Goal: Communication & Community: Answer question/provide support

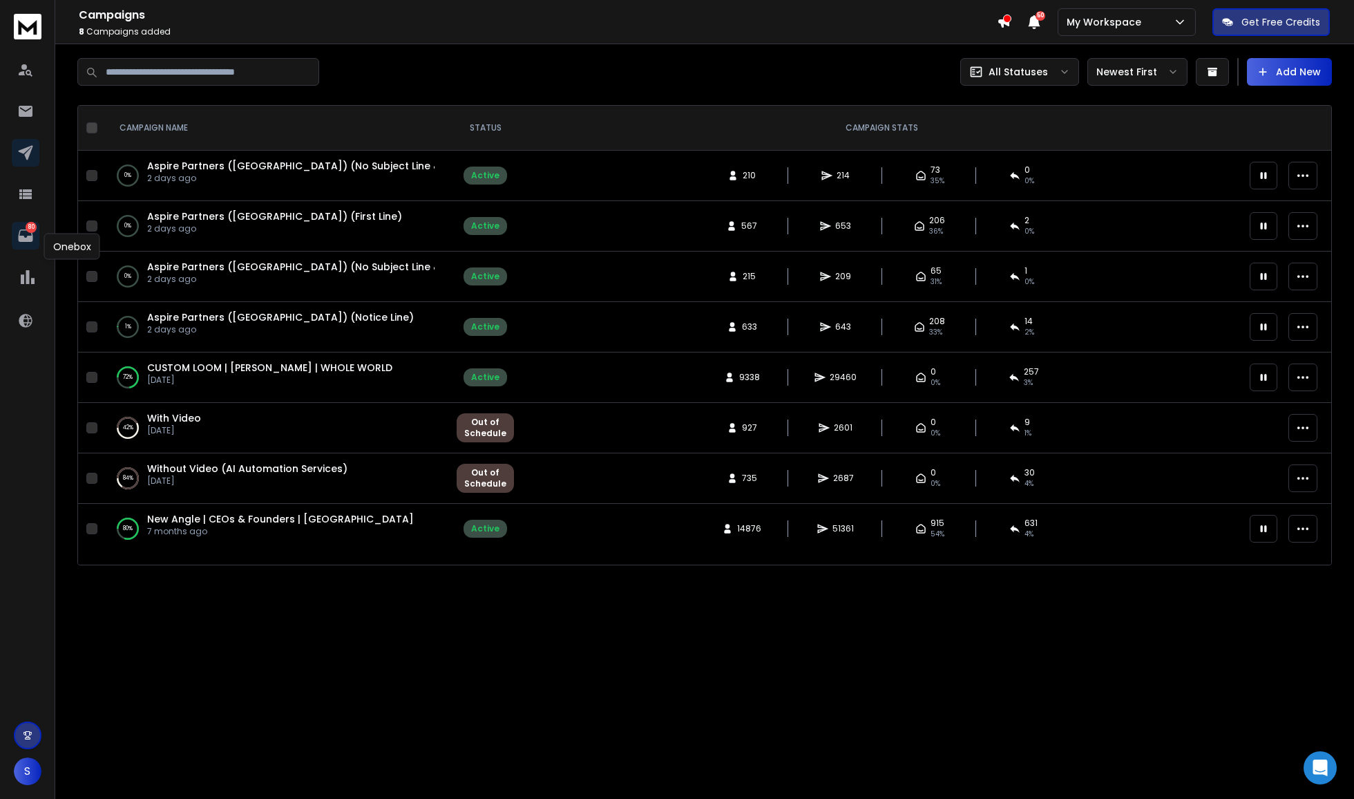
click at [22, 242] on icon at bounding box center [25, 235] width 15 height 12
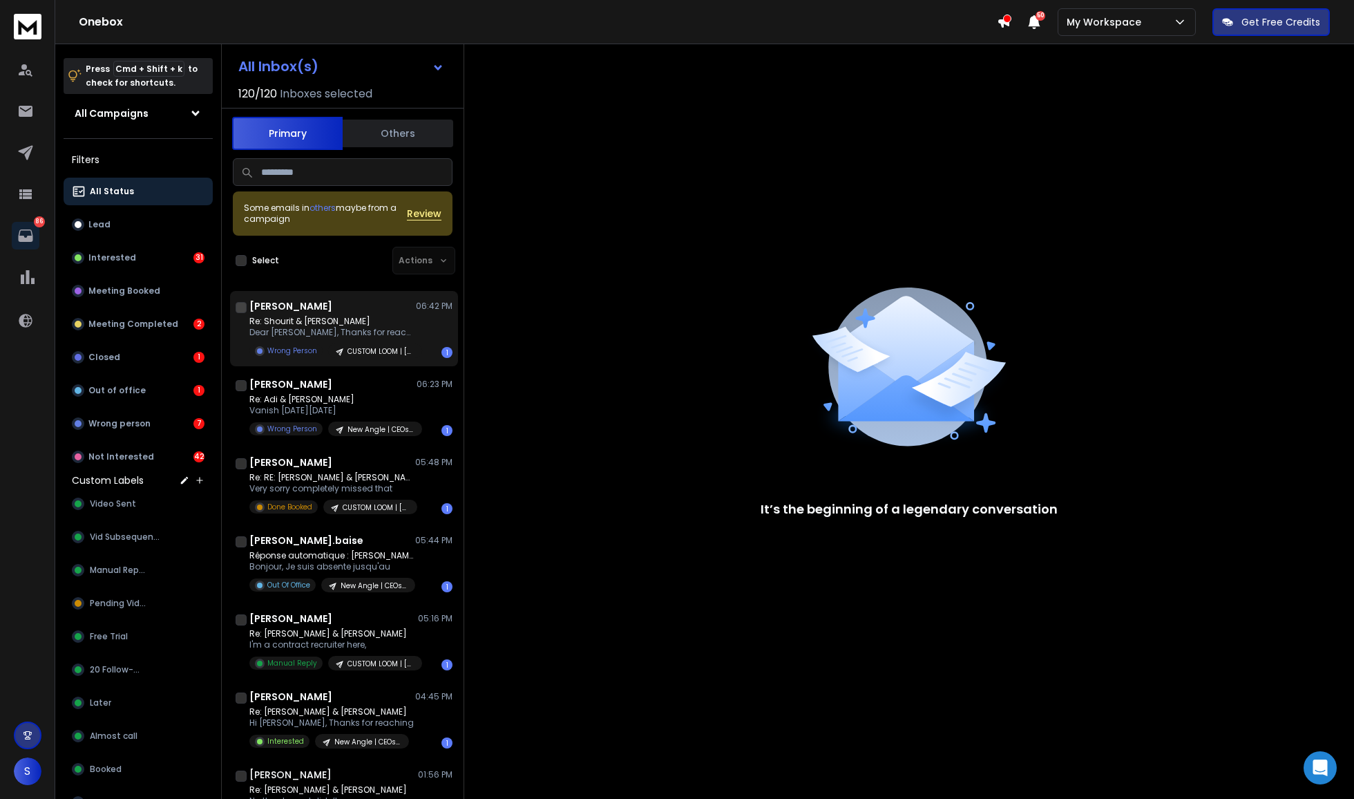
click at [319, 328] on p "Dear [PERSON_NAME], Thanks for reaching" at bounding box center [332, 332] width 166 height 11
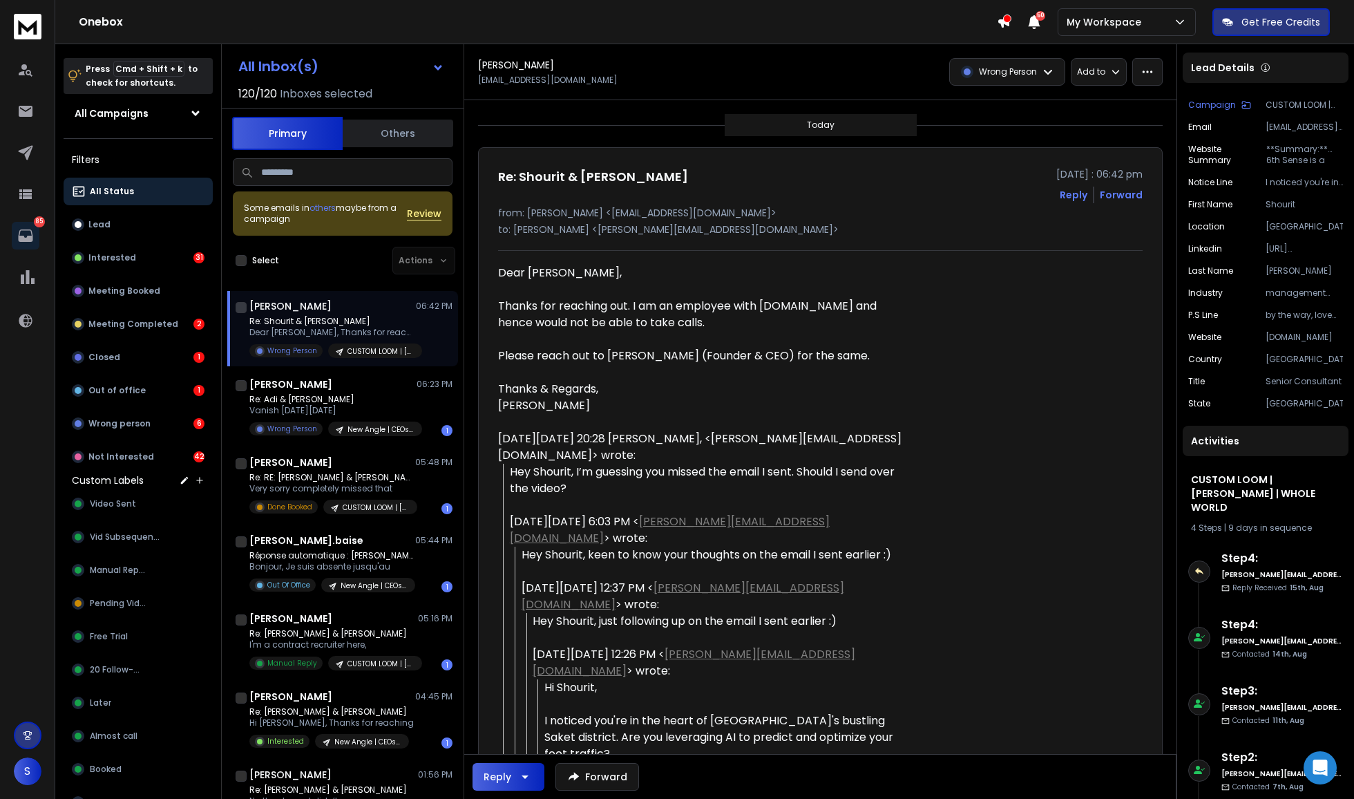
click at [1018, 86] on div "Shourit [PERSON_NAME] [EMAIL_ADDRESS][DOMAIN_NAME] Wrong Person Add to Wrong Pe…" at bounding box center [820, 72] width 712 height 56
click at [1024, 75] on p "Wrong Person" at bounding box center [1008, 71] width 58 height 11
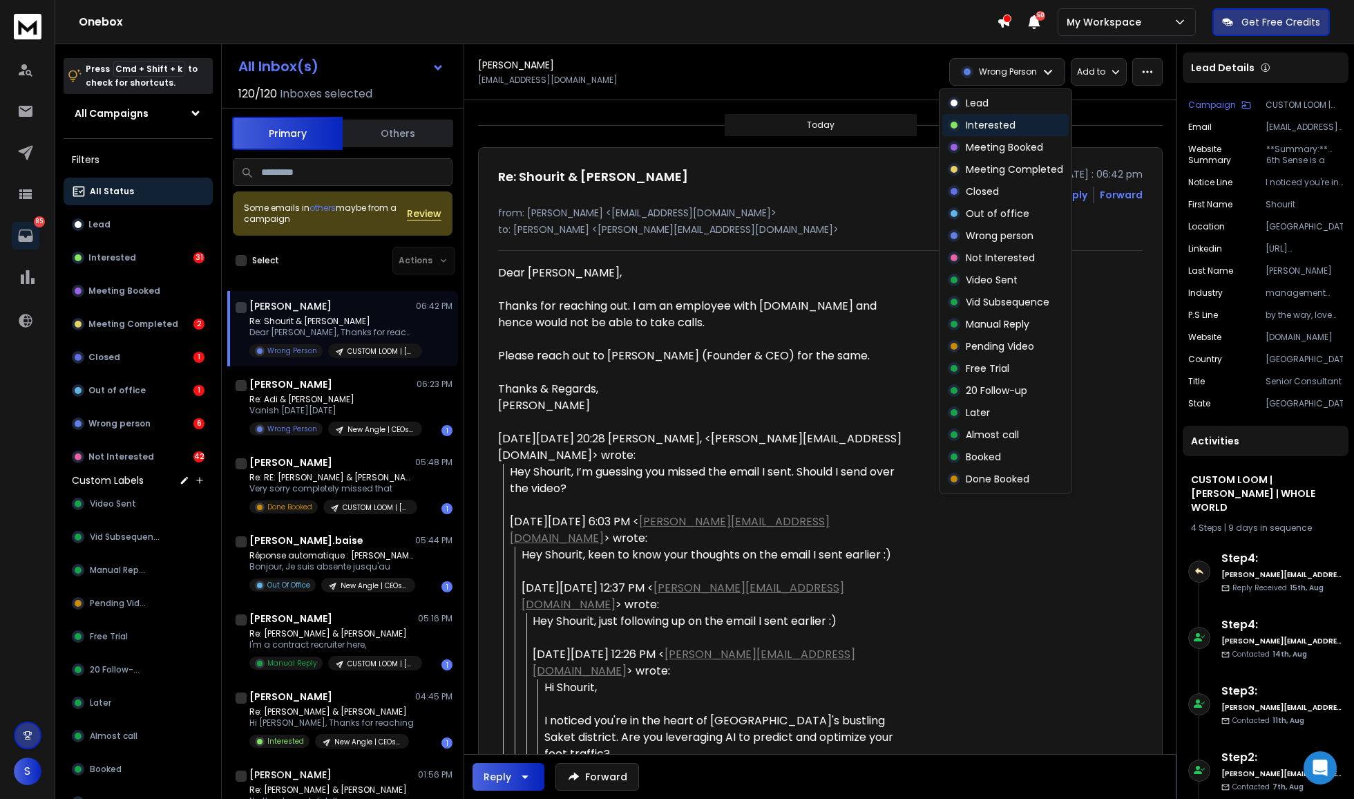
click at [980, 123] on p "Interested" at bounding box center [991, 125] width 50 height 14
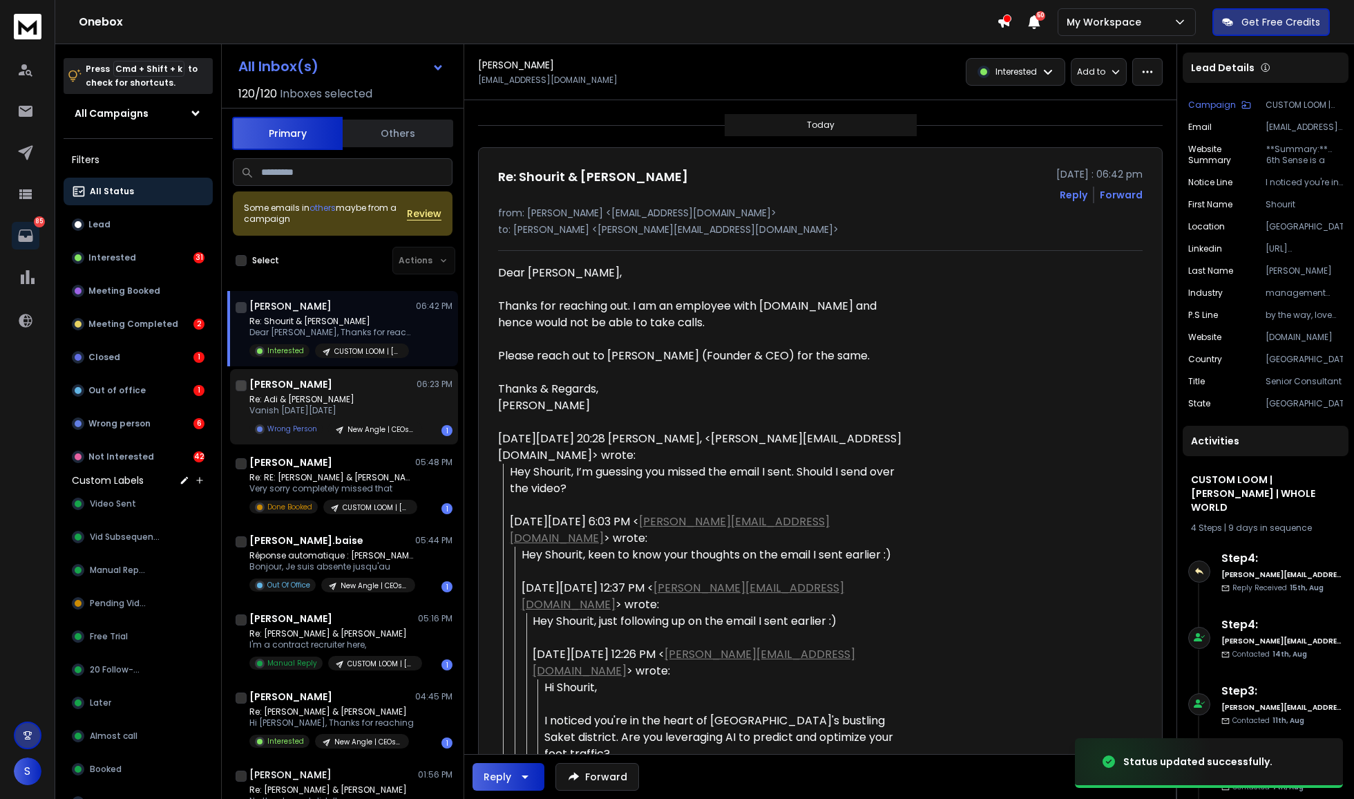
click at [296, 429] on p "Wrong Person" at bounding box center [292, 429] width 50 height 10
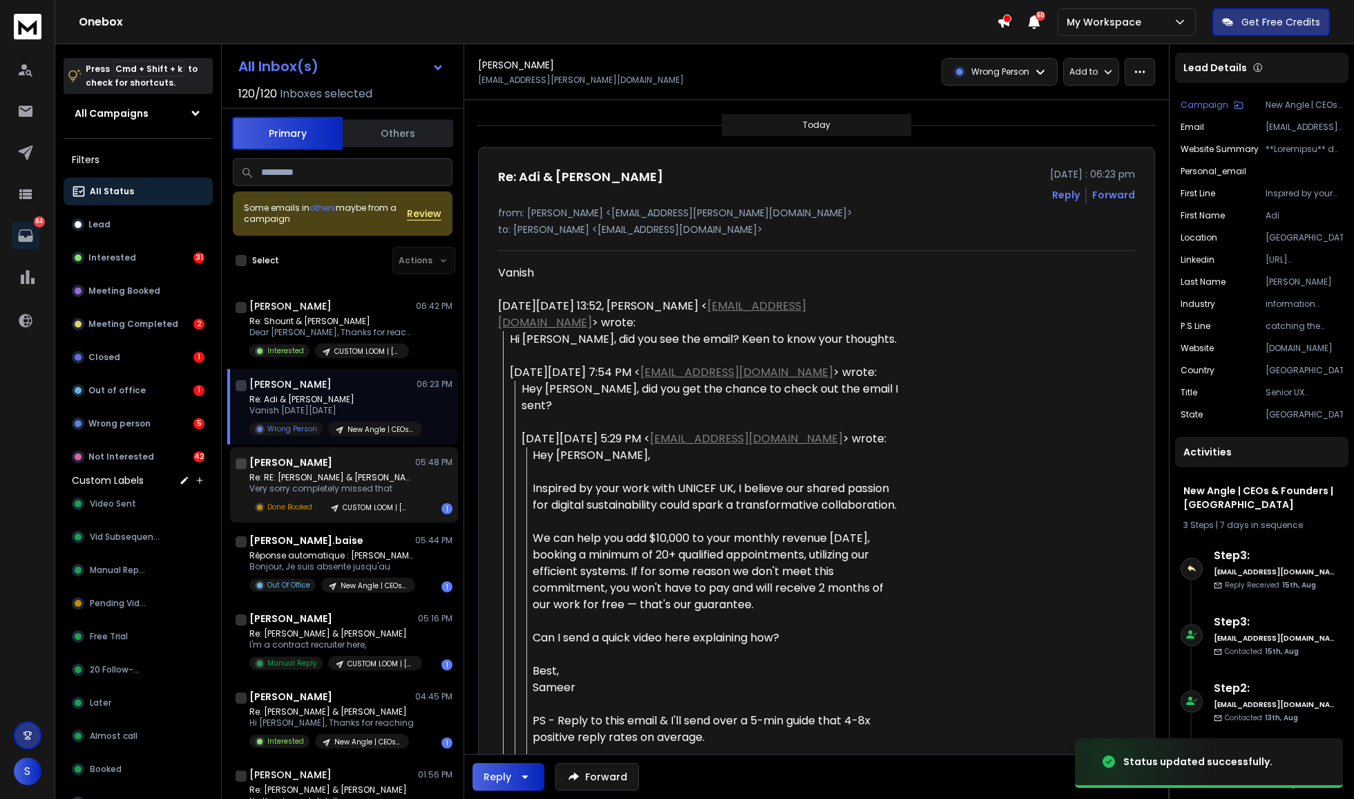
click at [314, 490] on p "Very sorry completely missed that" at bounding box center [332, 488] width 166 height 11
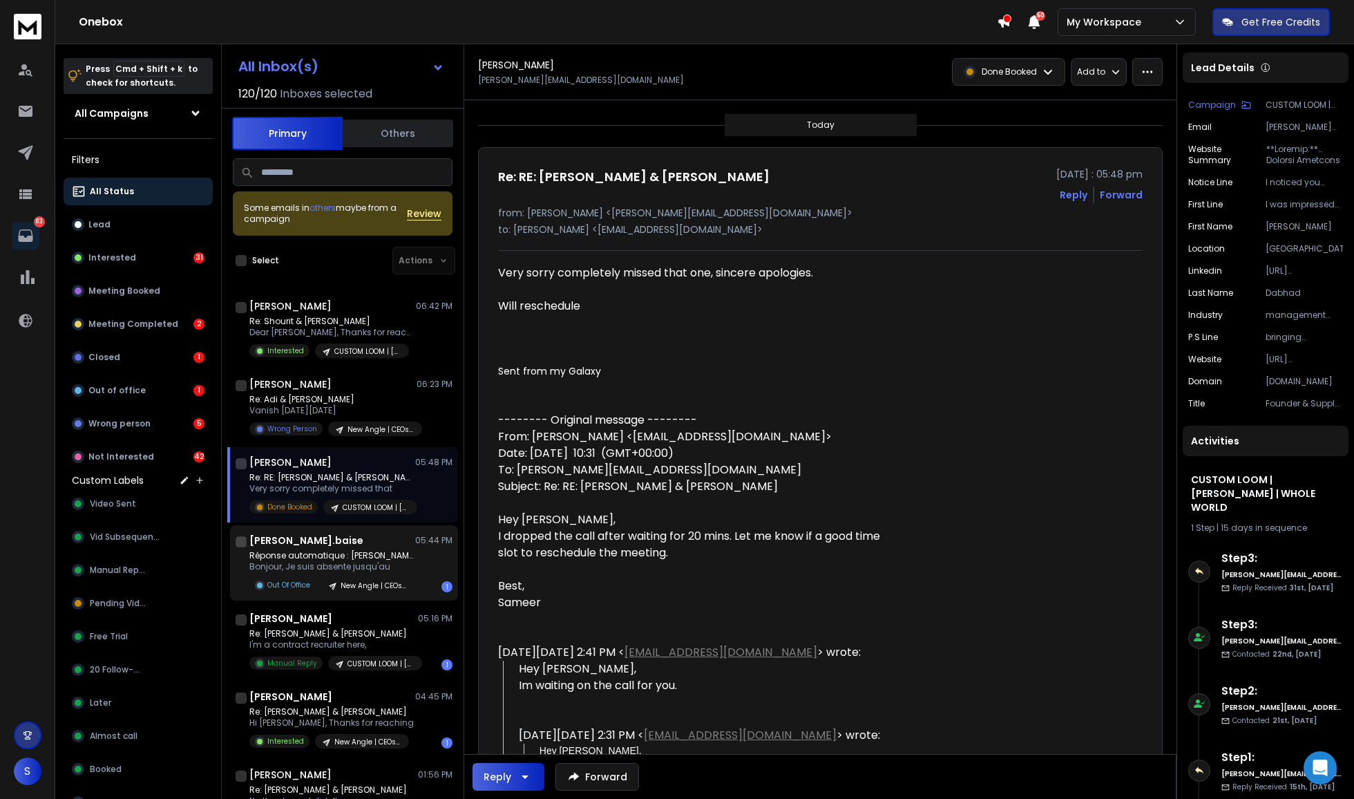
click at [396, 586] on p "New Angle | CEOs & Founders | [GEOGRAPHIC_DATA]" at bounding box center [374, 585] width 66 height 10
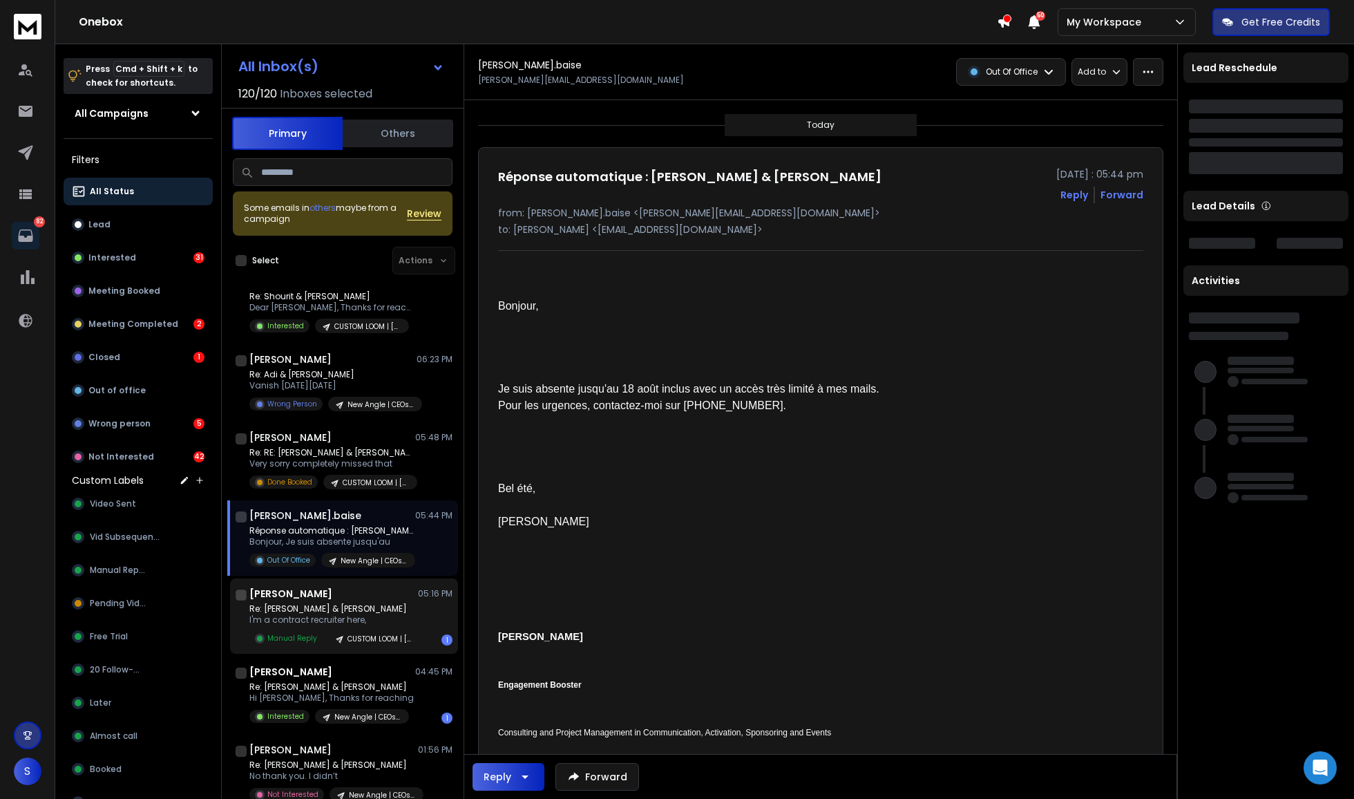
scroll to position [26, 0]
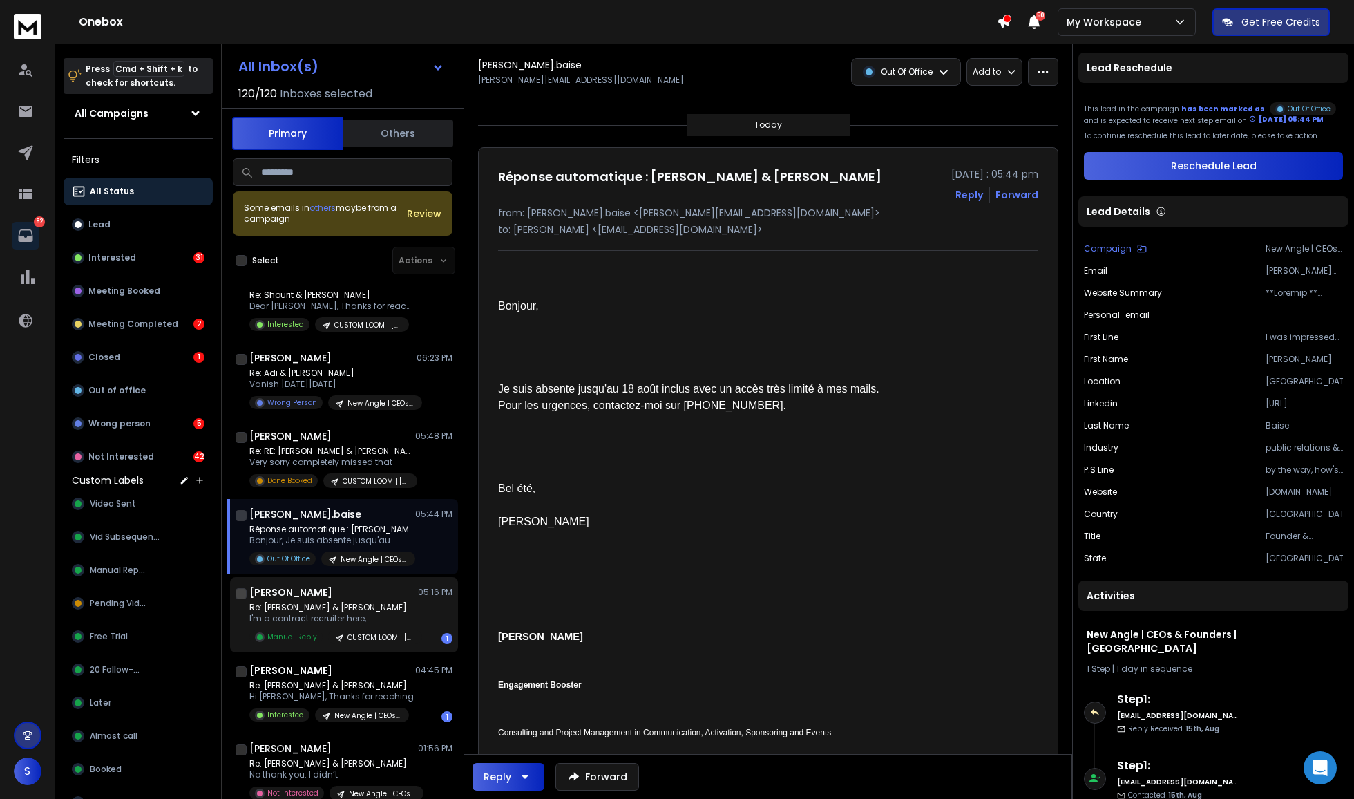
click at [391, 620] on p "I'm a contract recruiter here," at bounding box center [332, 618] width 166 height 11
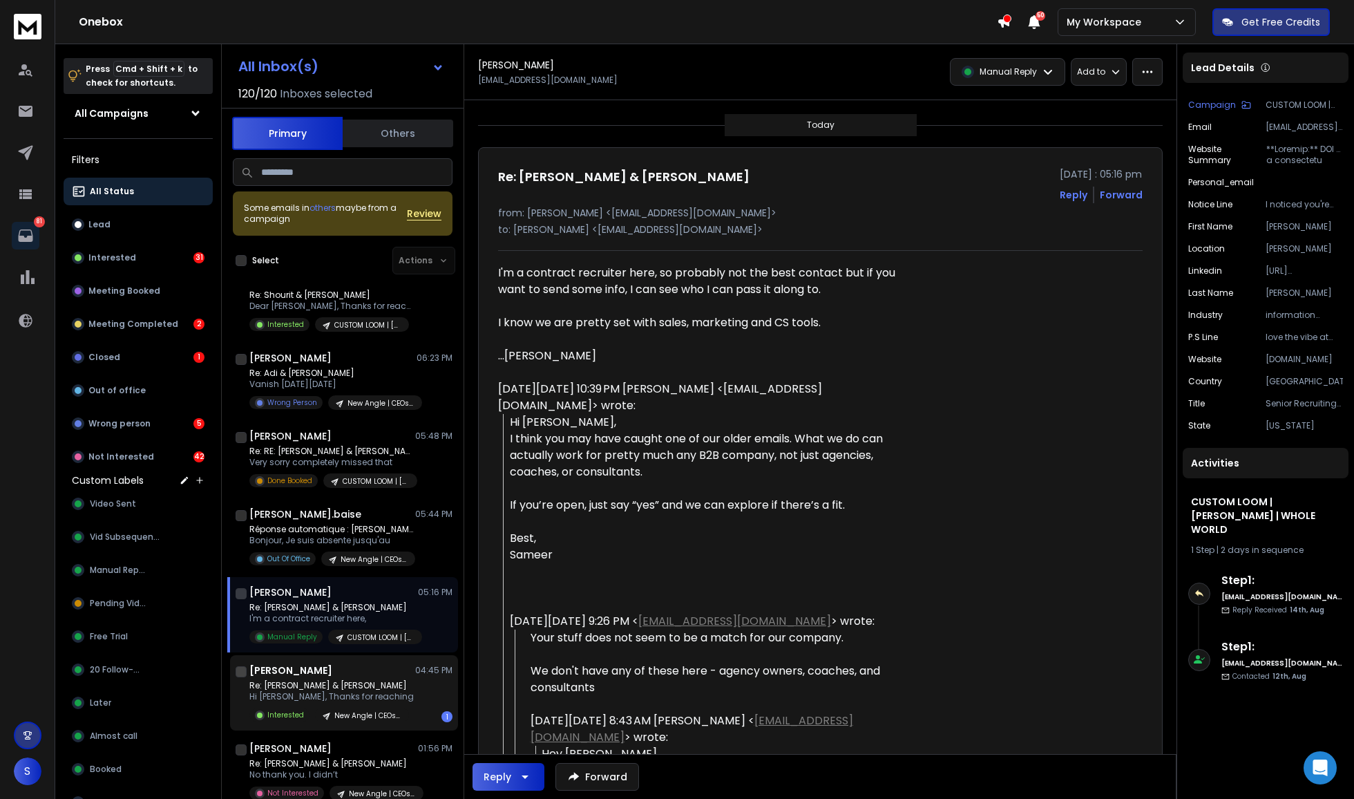
click at [330, 669] on div "[PERSON_NAME] 04:45 PM Re: [PERSON_NAME] & [PERSON_NAME], Thanks for reaching I…" at bounding box center [344, 692] width 228 height 75
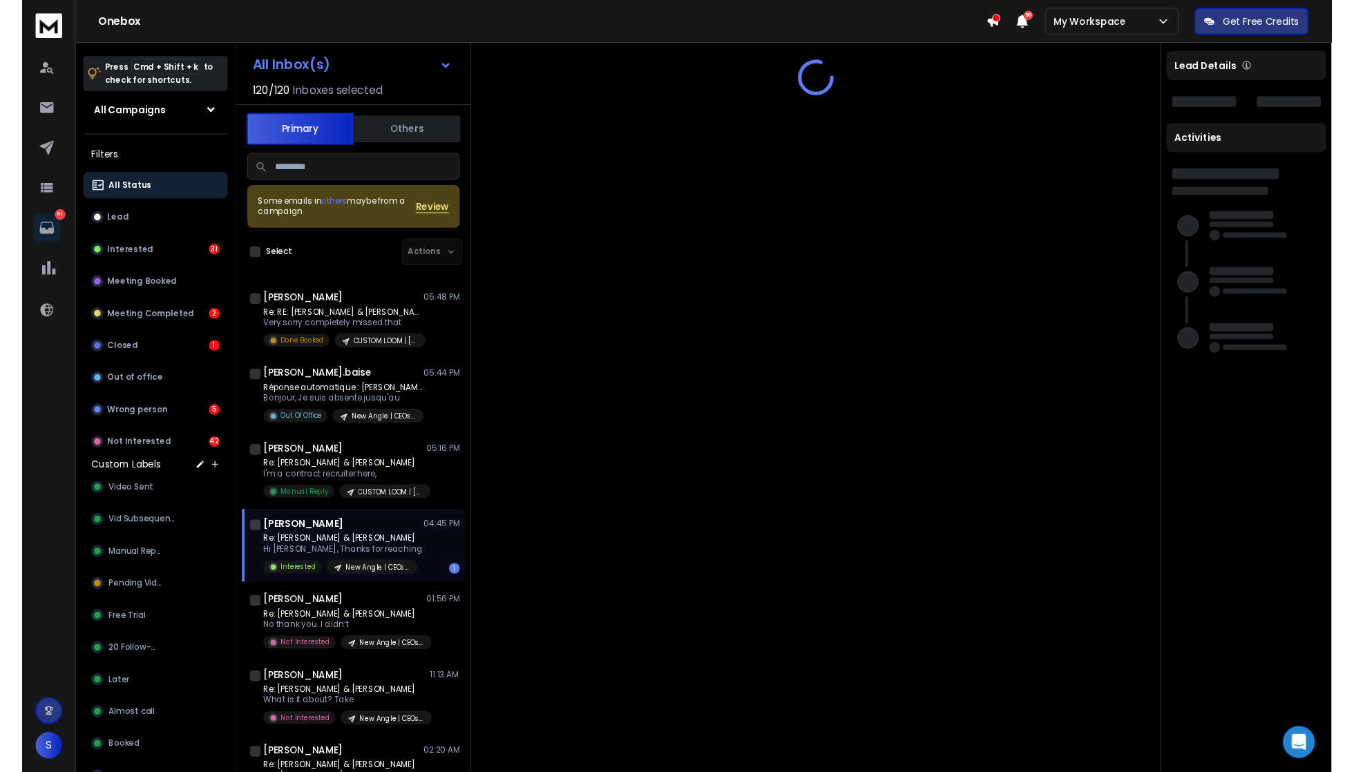
scroll to position [155, 0]
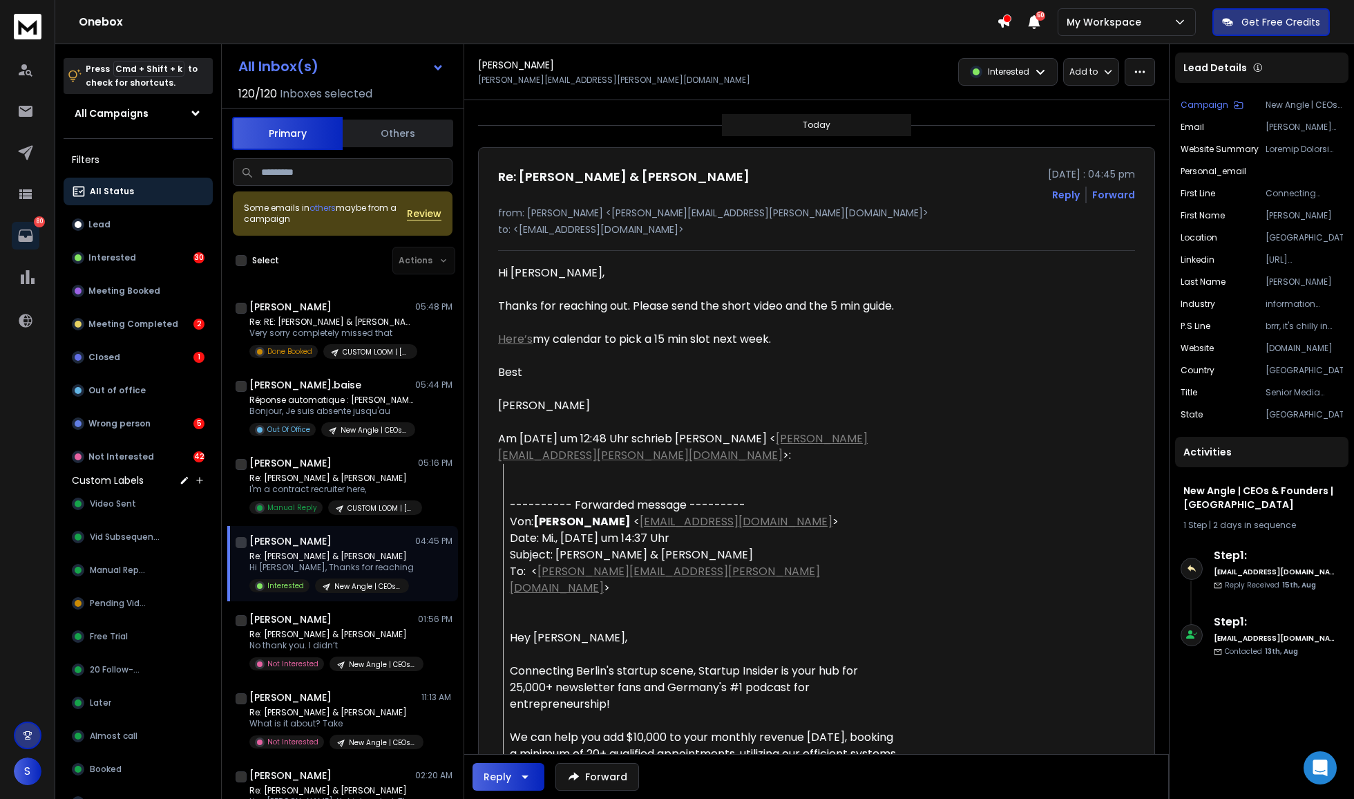
click at [512, 347] on link "Here’s" at bounding box center [515, 339] width 35 height 16
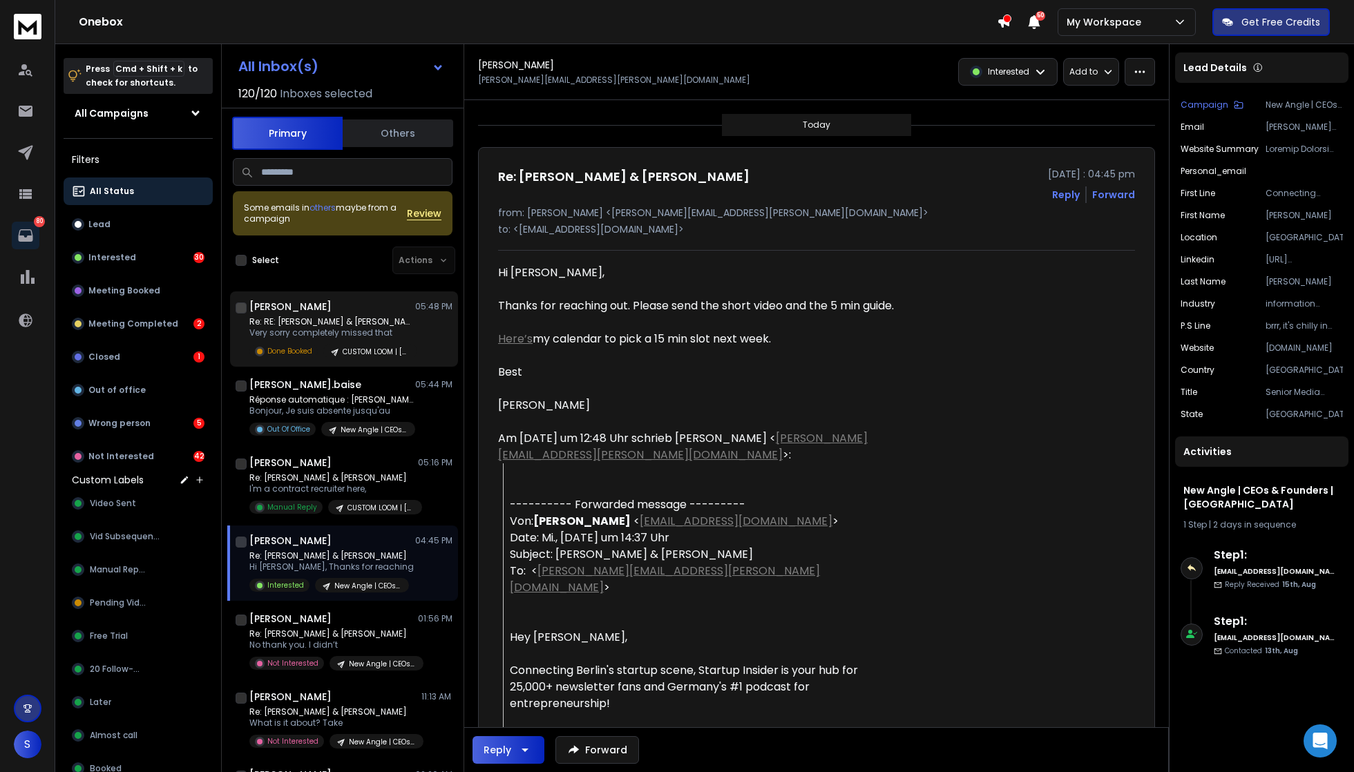
click at [305, 339] on p "Very sorry completely missed that" at bounding box center [332, 333] width 166 height 11
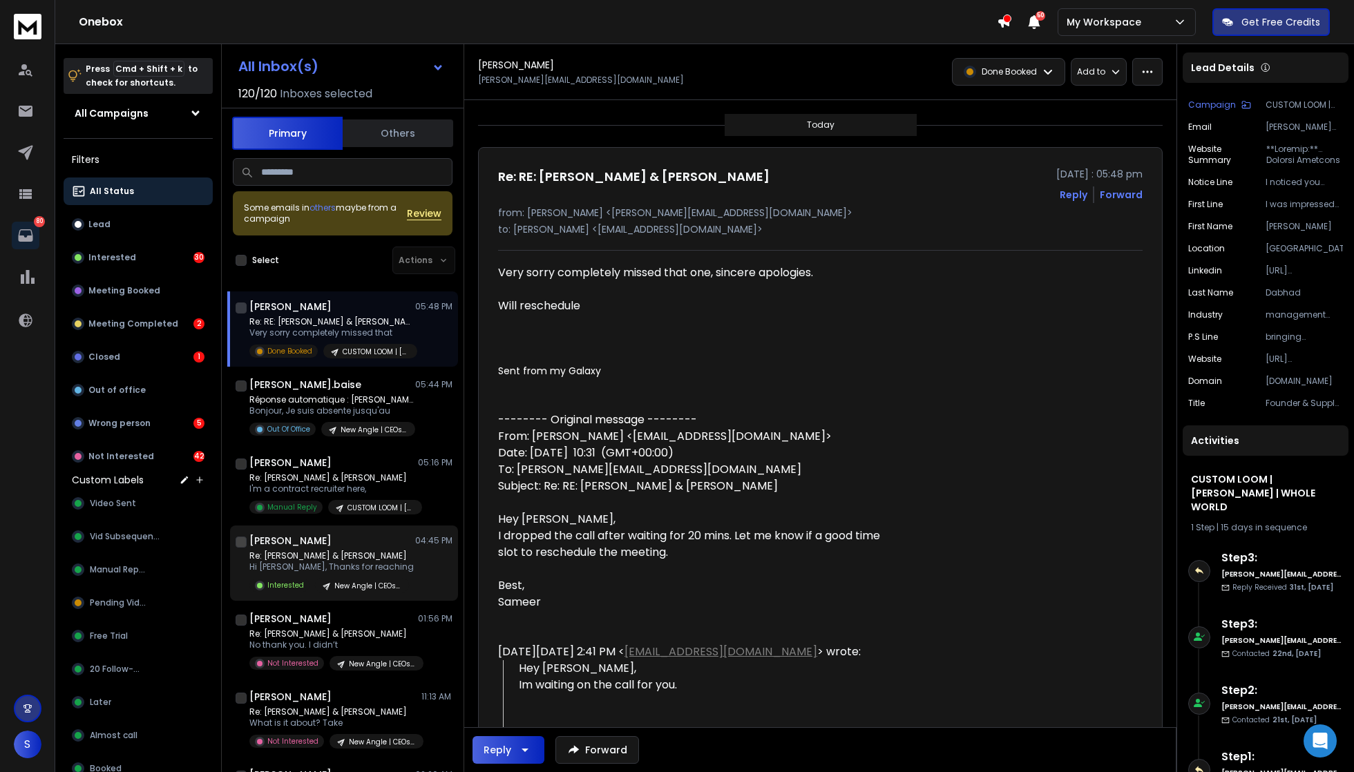
click at [362, 542] on div "[PERSON_NAME] 04:45 PM" at bounding box center [350, 541] width 203 height 14
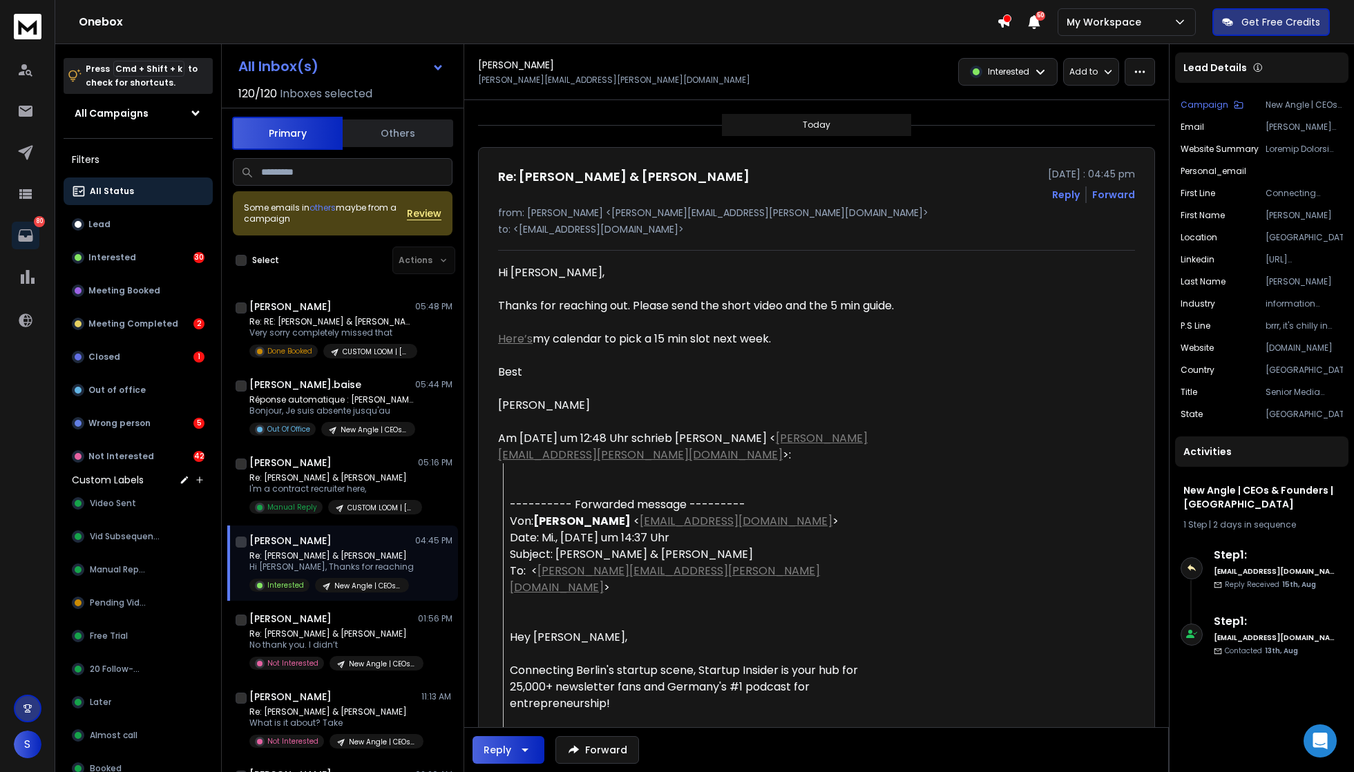
click at [1001, 77] on div "Interested" at bounding box center [1008, 72] width 98 height 26
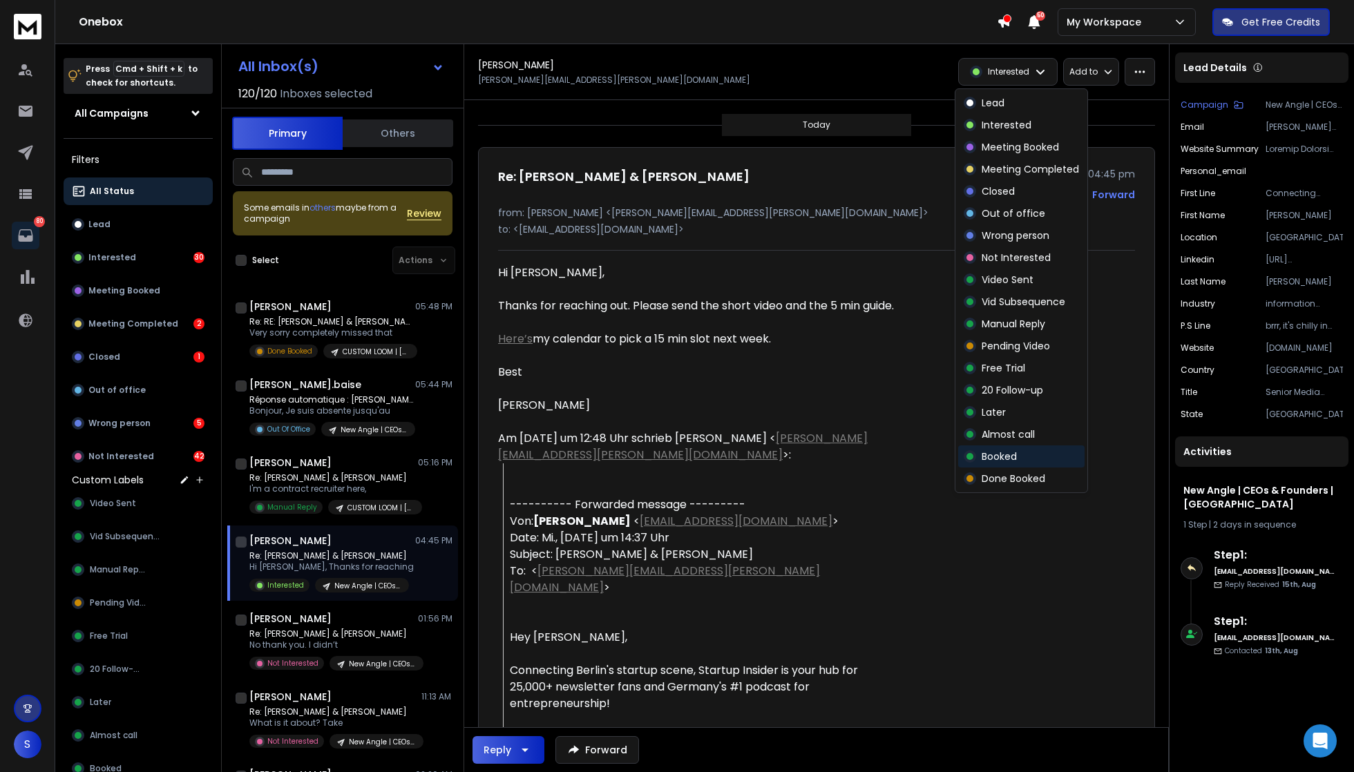
click at [992, 457] on p "Booked" at bounding box center [999, 457] width 35 height 14
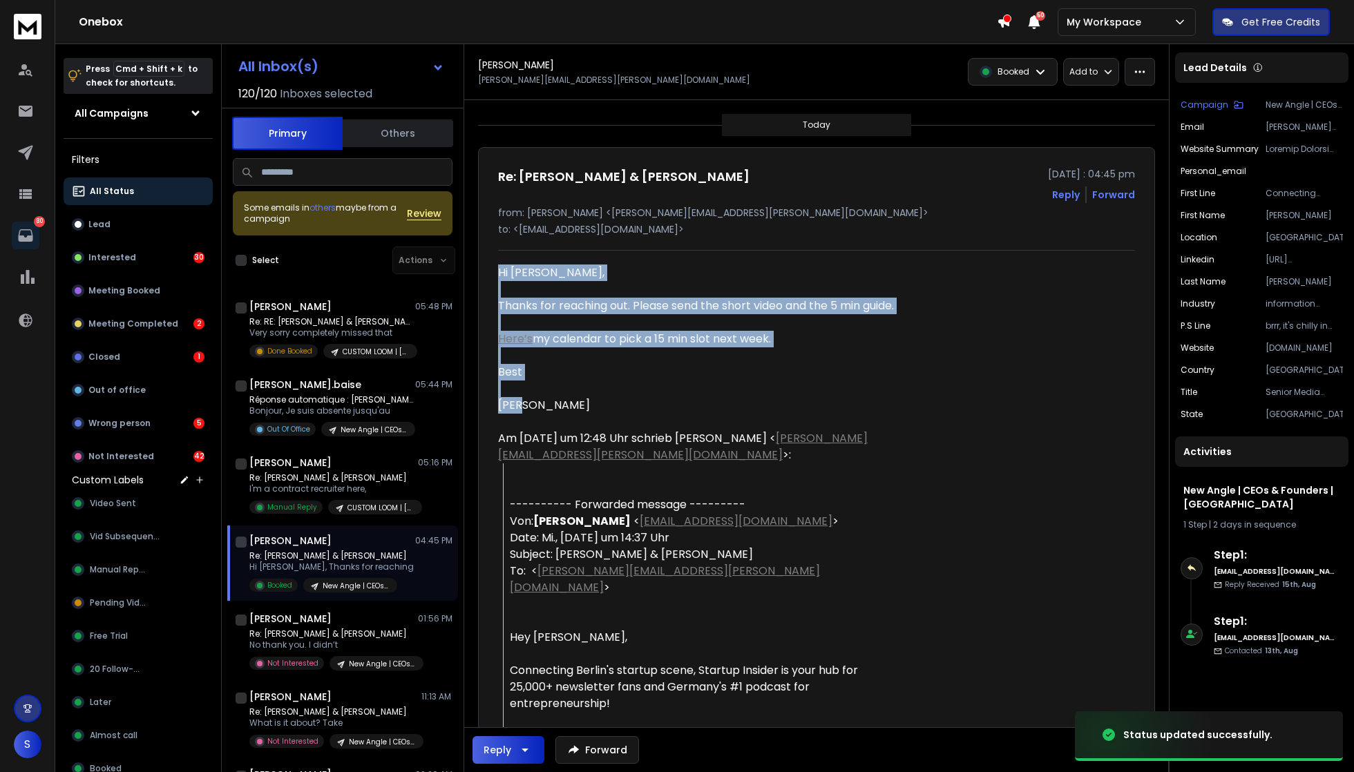
drag, startPoint x: 493, startPoint y: 267, endPoint x: 522, endPoint y: 426, distance: 161.7
copy div "Hi [PERSON_NAME], Thanks for reaching out. Please send the short video and the …"
click at [503, 753] on div "Reply" at bounding box center [498, 750] width 28 height 14
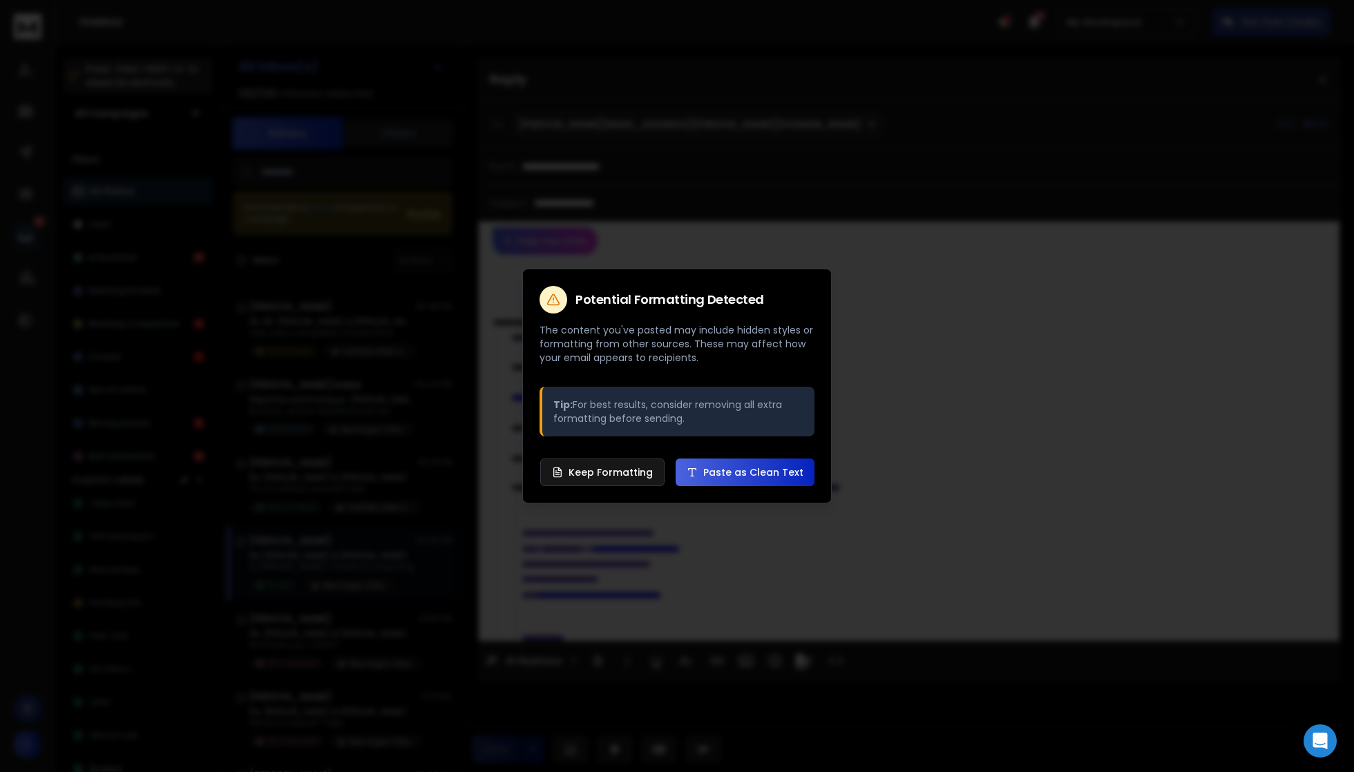
click at [570, 457] on div "Dialog Title Potential Formatting Detected The content you've pasted may includ…" at bounding box center [677, 386] width 310 height 235
click at [563, 475] on icon at bounding box center [557, 472] width 11 height 11
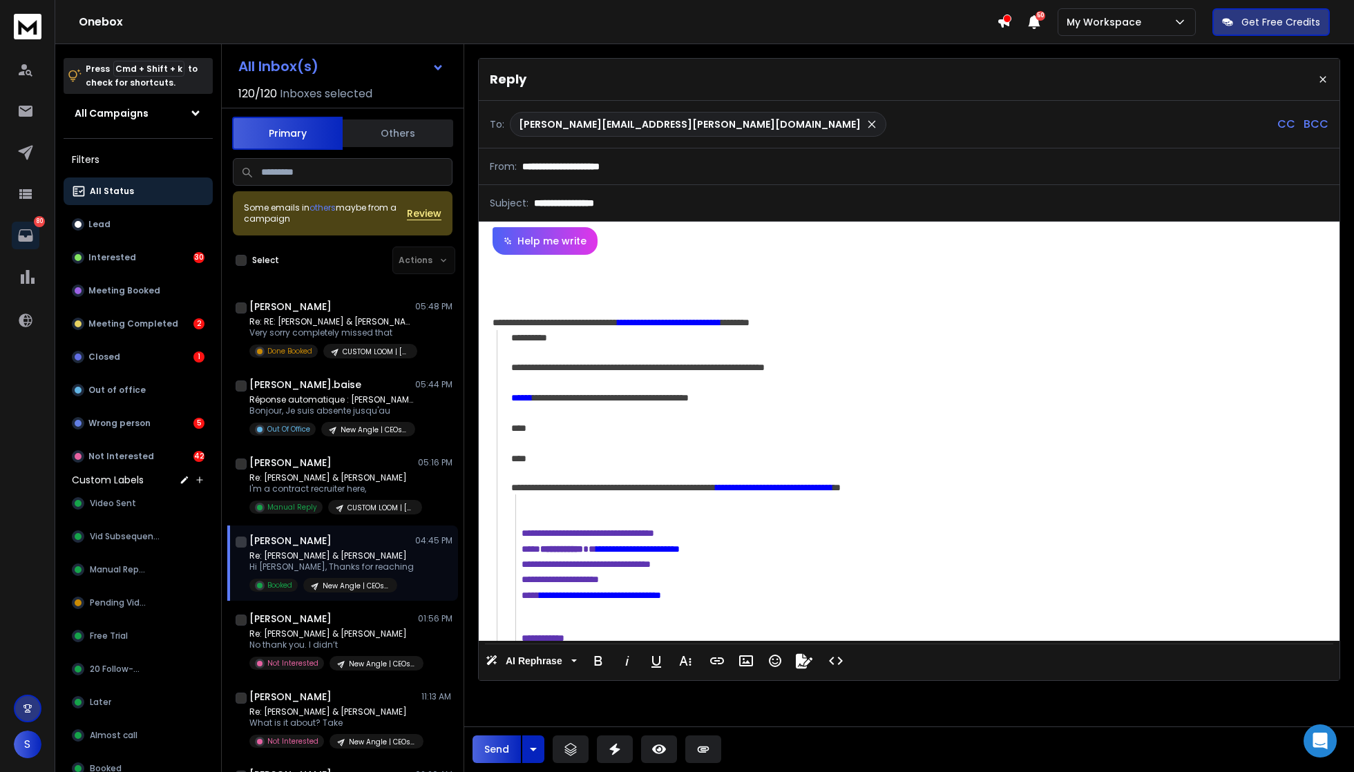
click at [1320, 75] on icon at bounding box center [1323, 79] width 11 height 11
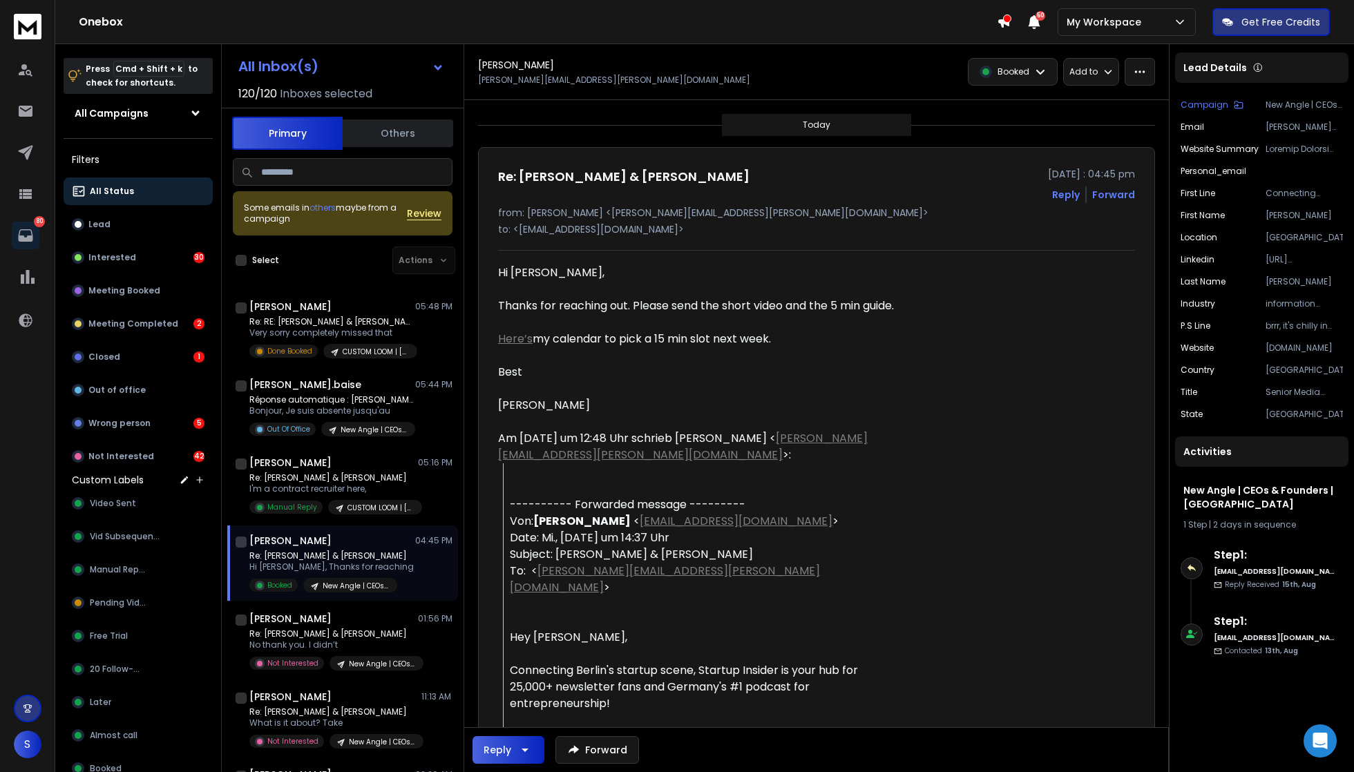
click at [493, 755] on div "Reply" at bounding box center [498, 750] width 28 height 14
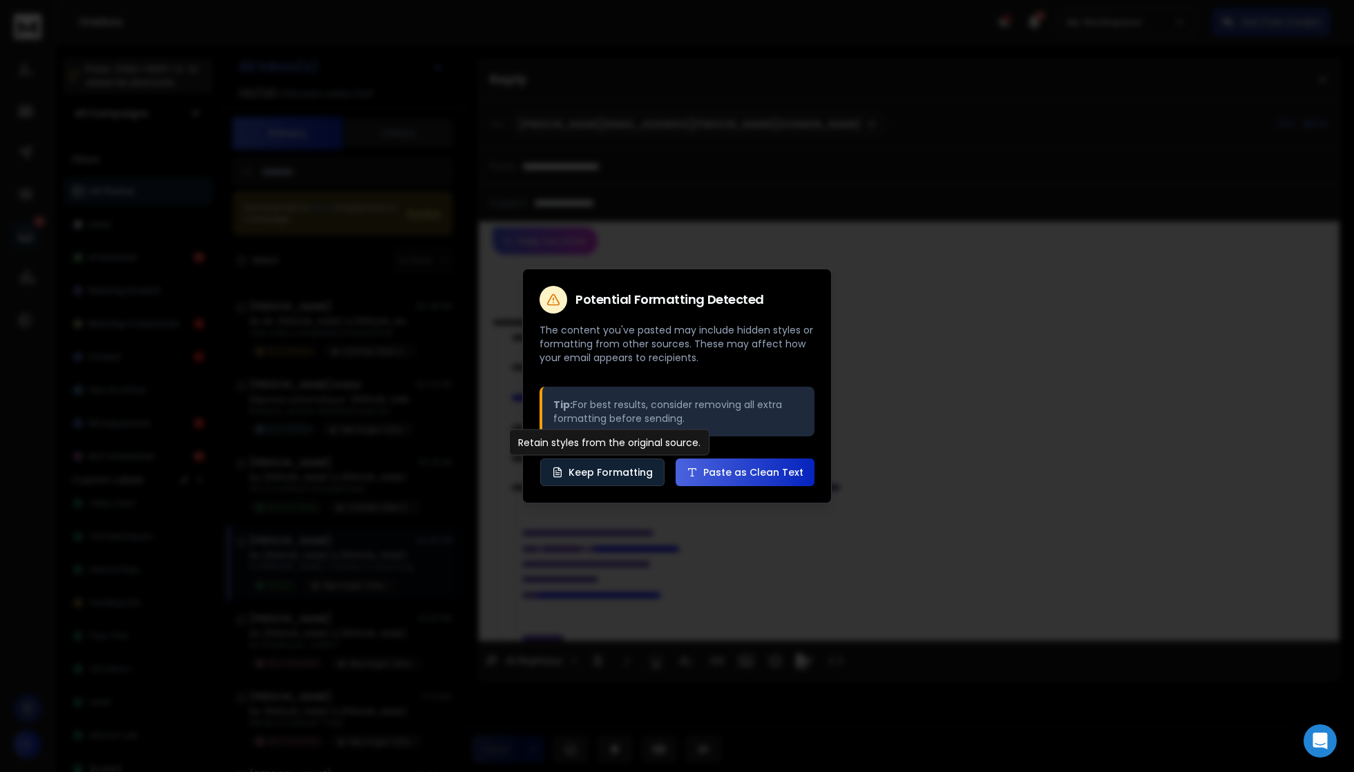
click at [616, 477] on button "Keep Formatting" at bounding box center [602, 473] width 124 height 28
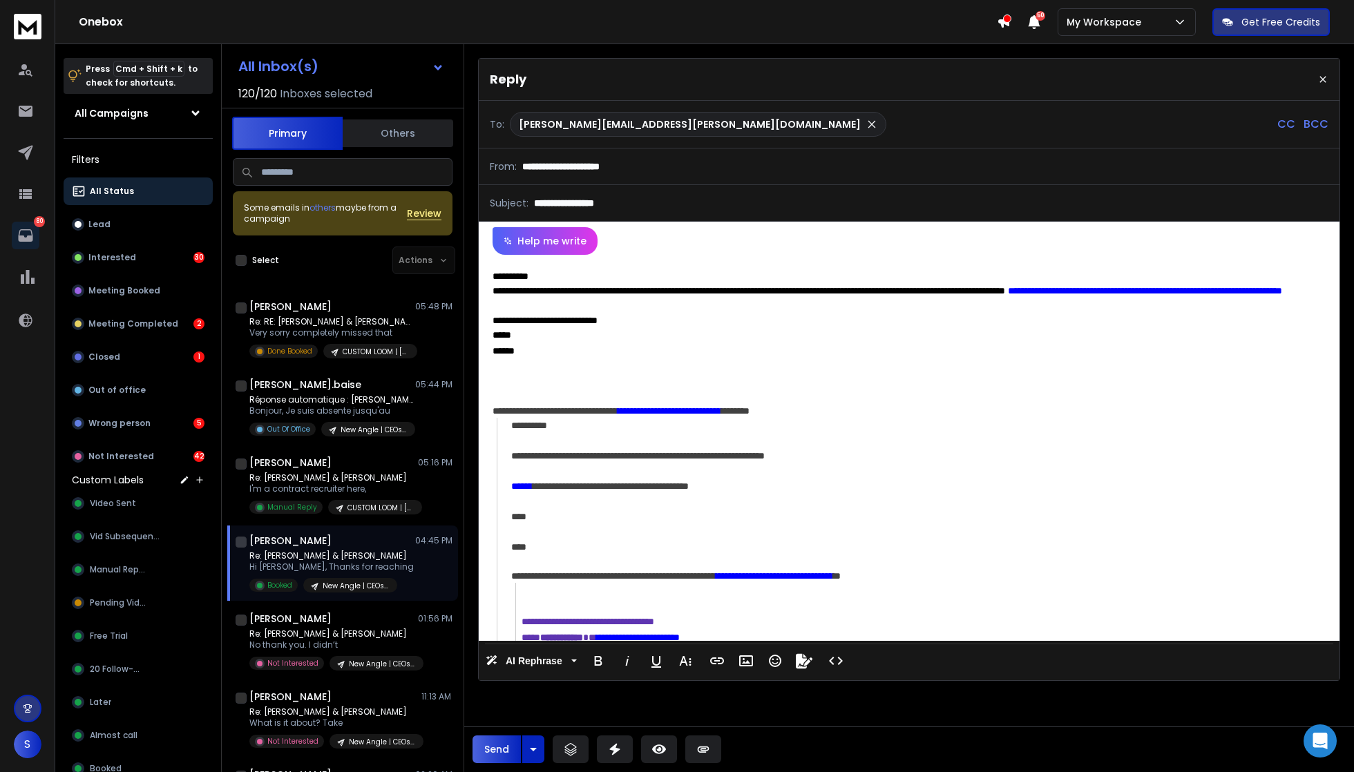
scroll to position [0, 0]
drag, startPoint x: 538, startPoint y: 278, endPoint x: 498, endPoint y: 278, distance: 39.4
click at [498, 278] on p "**********" at bounding box center [907, 276] width 829 height 15
click at [482, 324] on div "**********" at bounding box center [907, 448] width 857 height 386
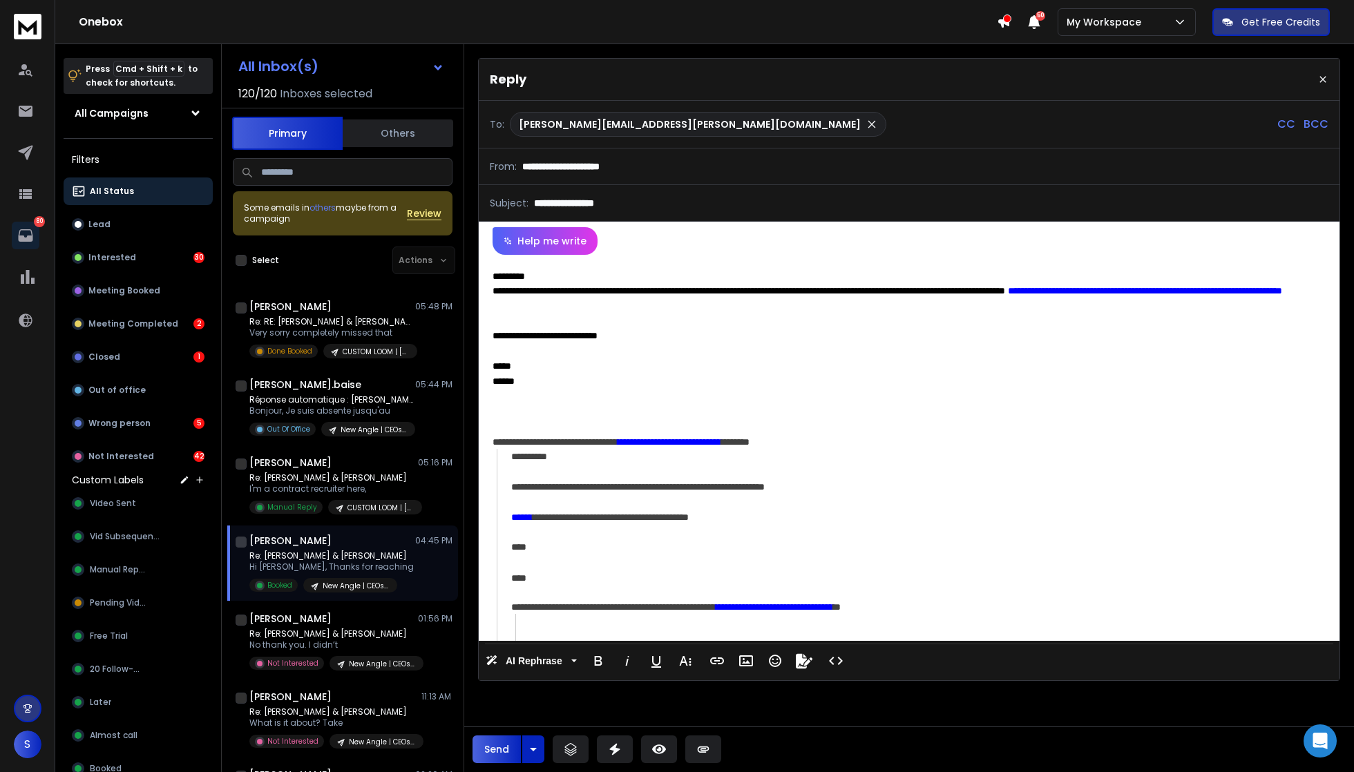
click at [899, 286] on p "**********" at bounding box center [907, 298] width 829 height 30
click at [991, 307] on p "**********" at bounding box center [907, 298] width 829 height 30
click at [971, 289] on p "**********" at bounding box center [907, 298] width 829 height 30
click at [564, 347] on div at bounding box center [907, 350] width 829 height 15
click at [554, 362] on p "***** ******" at bounding box center [907, 374] width 829 height 30
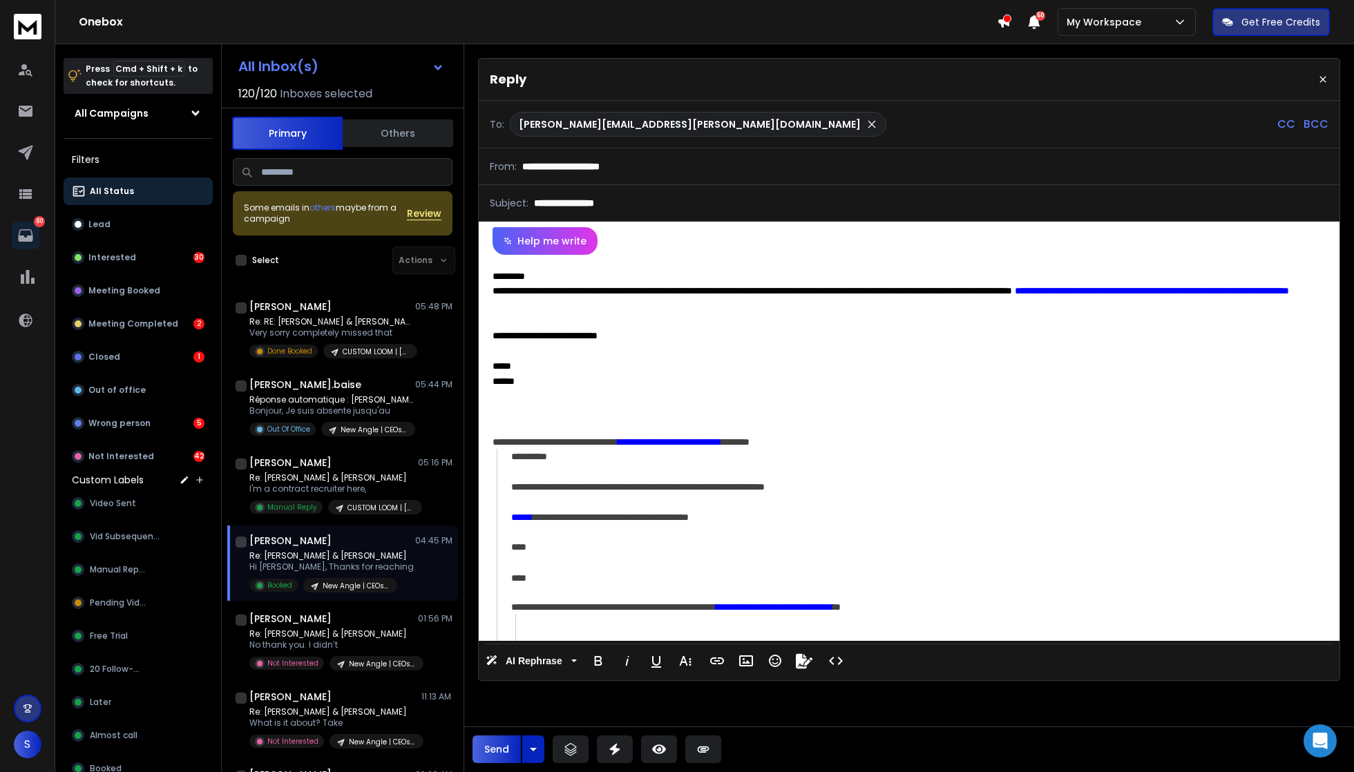
click at [499, 753] on button "Send" at bounding box center [497, 750] width 48 height 28
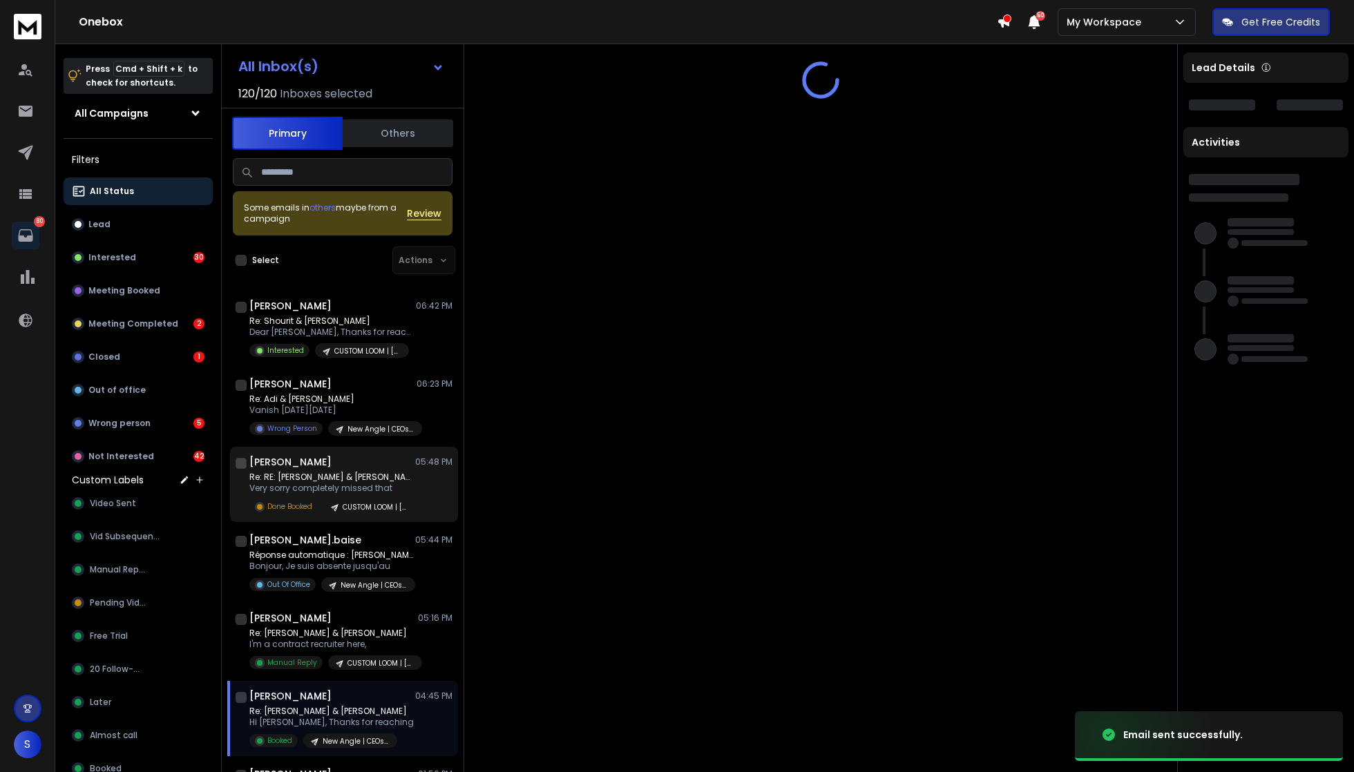
click at [397, 512] on p "CUSTOM LOOM | [PERSON_NAME] | WHOLE WORLD" at bounding box center [376, 507] width 66 height 10
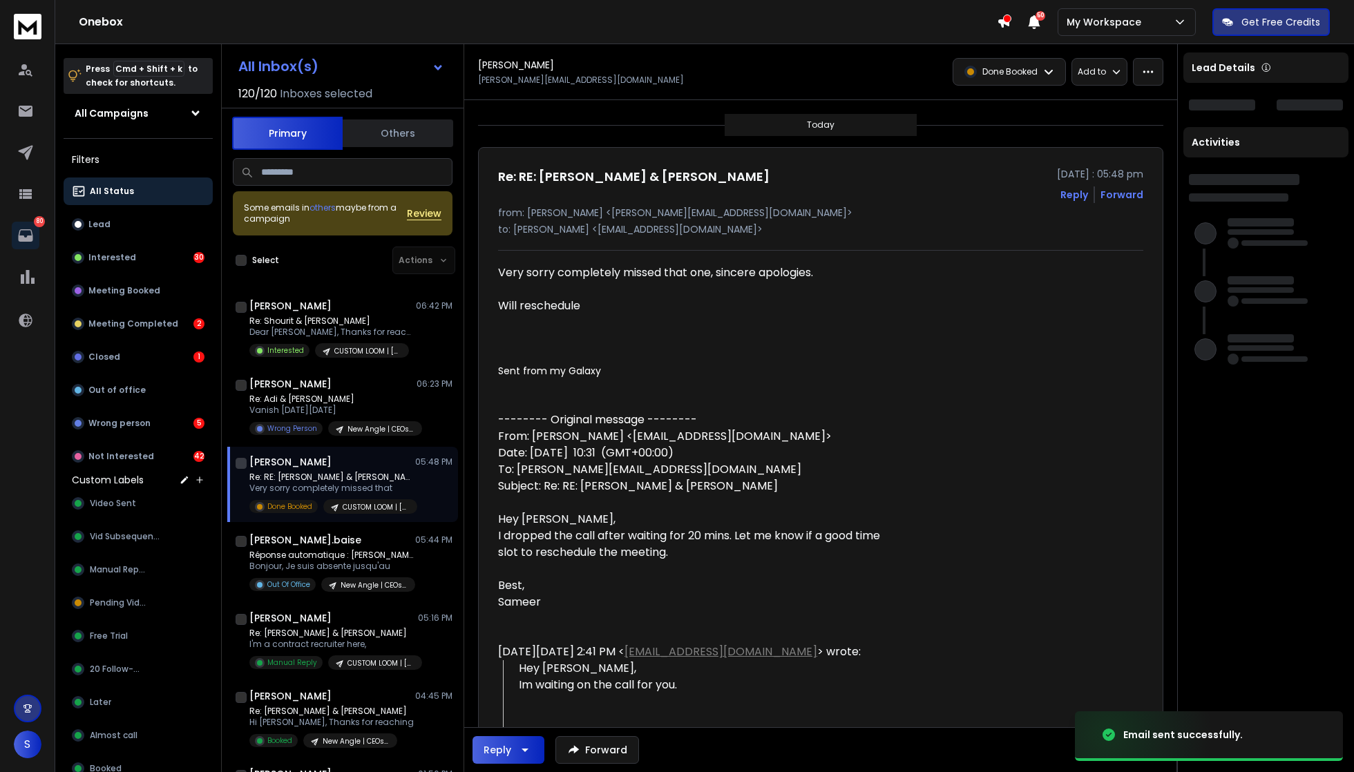
click at [415, 473] on div "[PERSON_NAME] 05:48 PM Re: RE: [PERSON_NAME] & [PERSON_NAME] Very sorry complet…" at bounding box center [350, 484] width 203 height 59
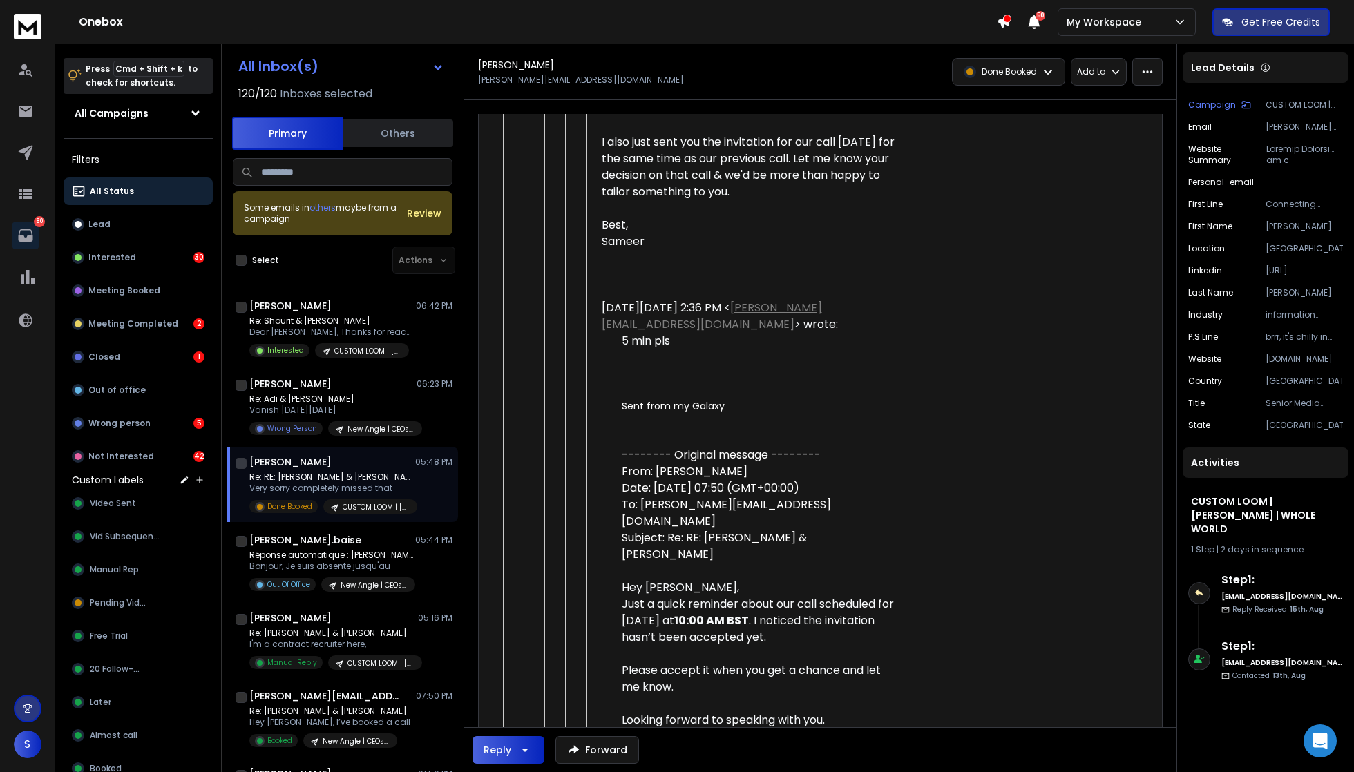
scroll to position [1991, 0]
click at [485, 749] on div "Reply" at bounding box center [498, 750] width 28 height 14
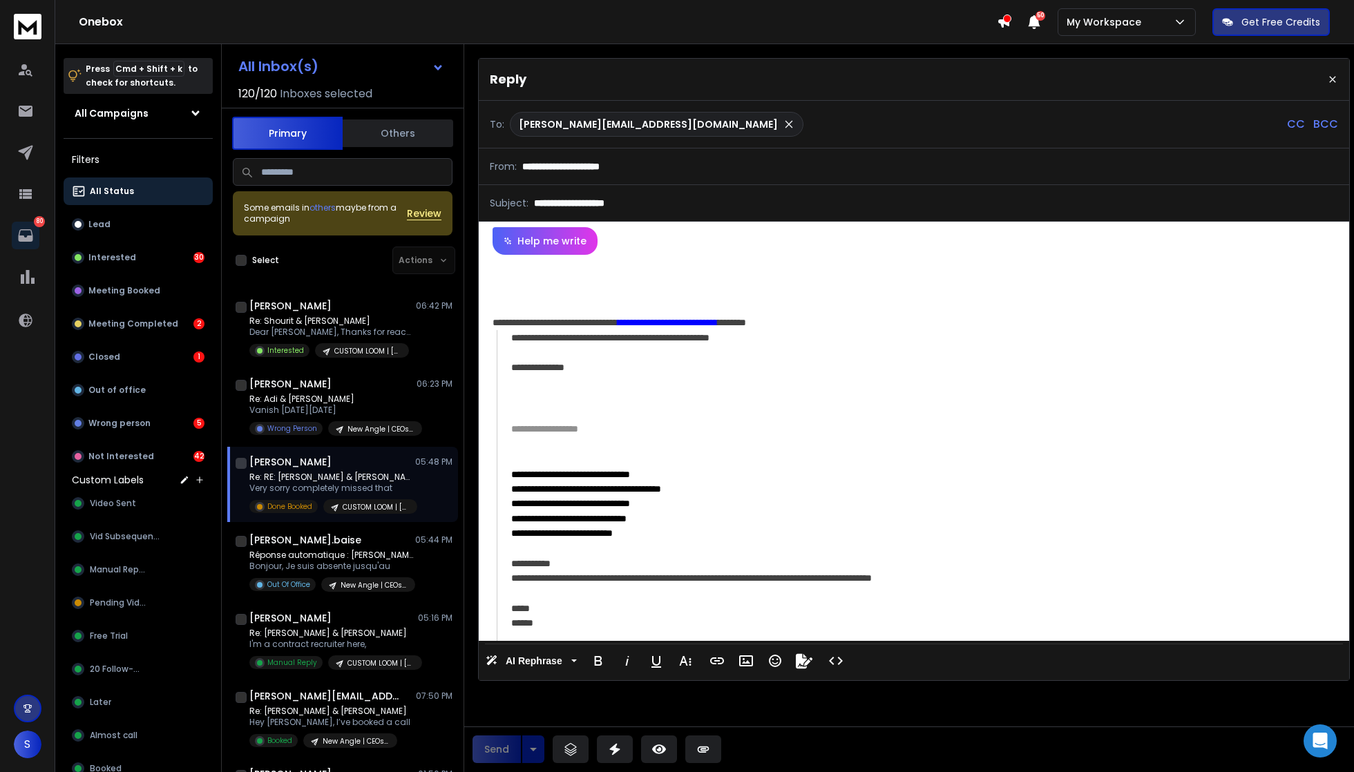
click at [1327, 78] on icon at bounding box center [1332, 79] width 11 height 11
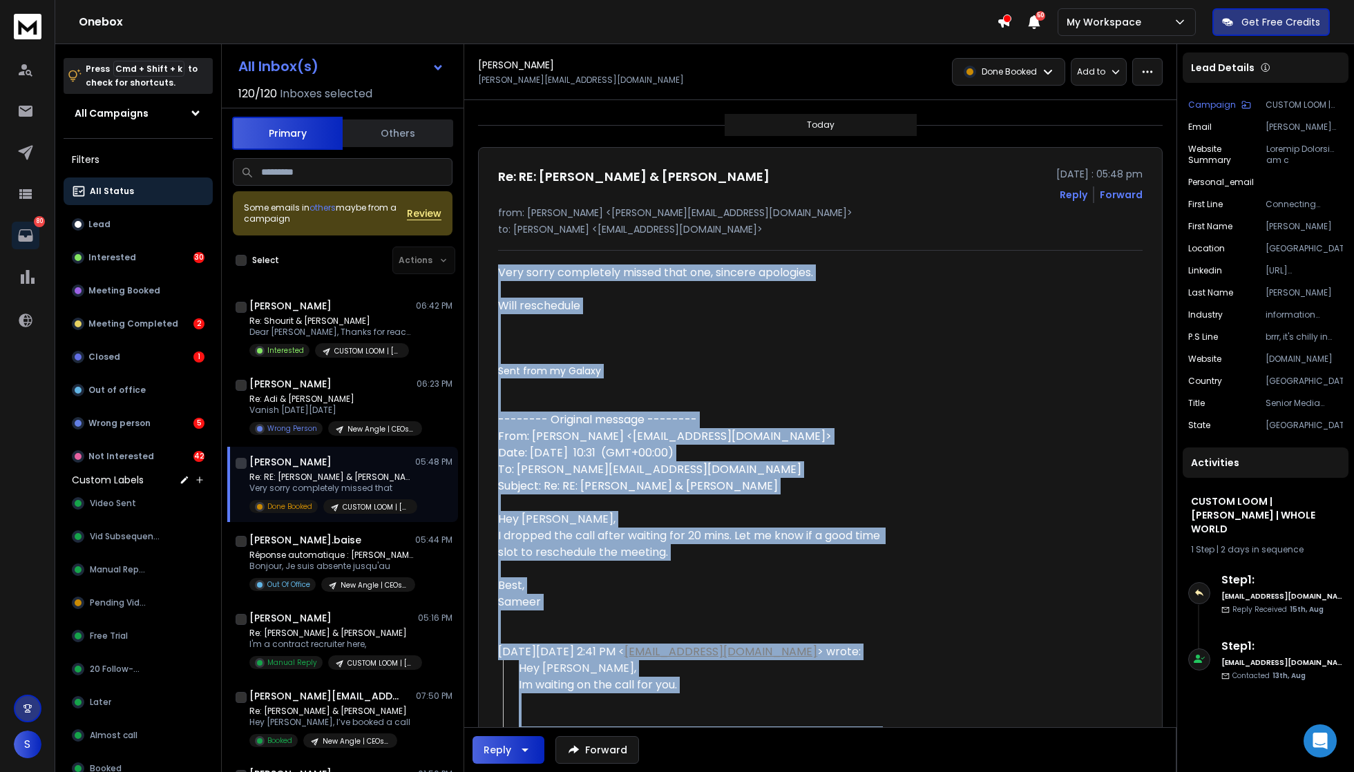
drag, startPoint x: 931, startPoint y: 525, endPoint x: 495, endPoint y: 267, distance: 507.4
copy div "Lore ipsum dolorsitam consec adip eli, seddoei temporinc. Utla etdolorema Aliq …"
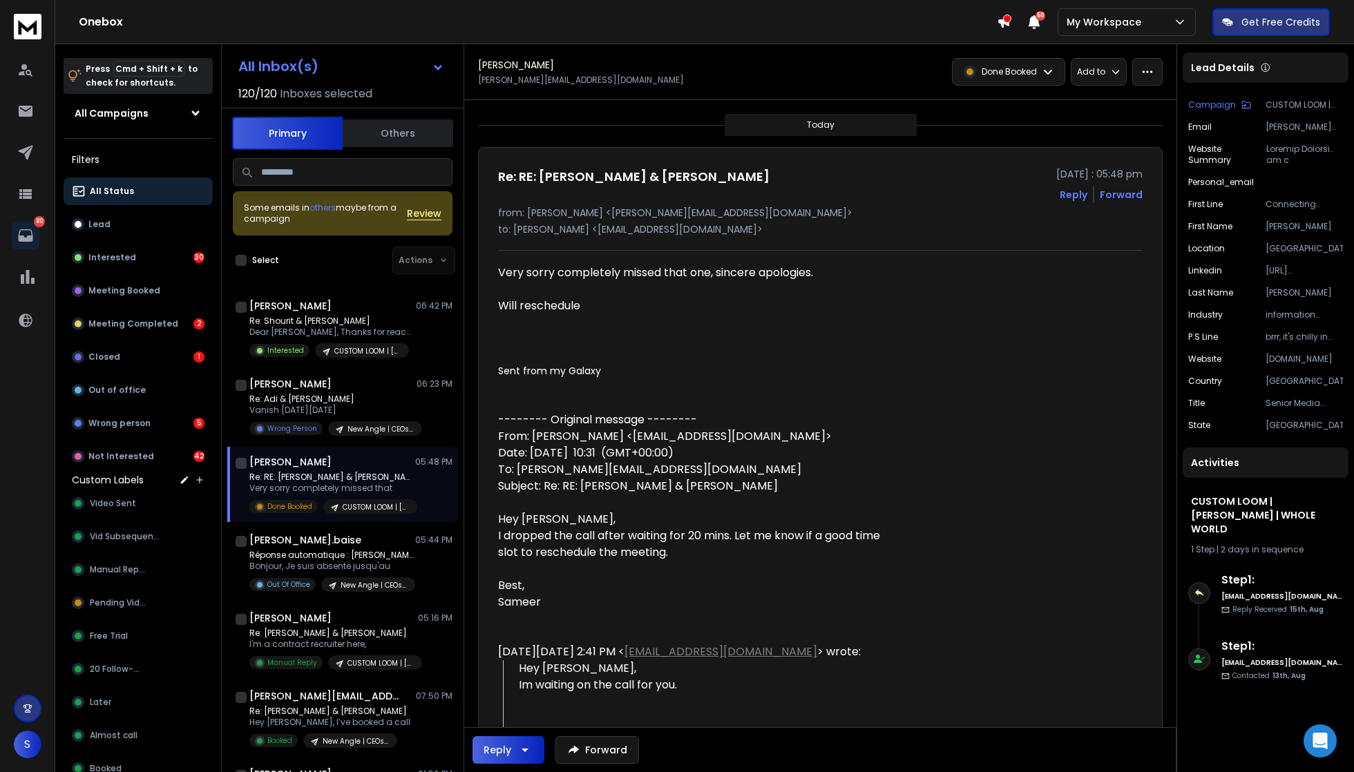
click at [1292, 386] on p "[GEOGRAPHIC_DATA]" at bounding box center [1304, 381] width 77 height 11
click at [499, 741] on button "Reply" at bounding box center [509, 751] width 72 height 28
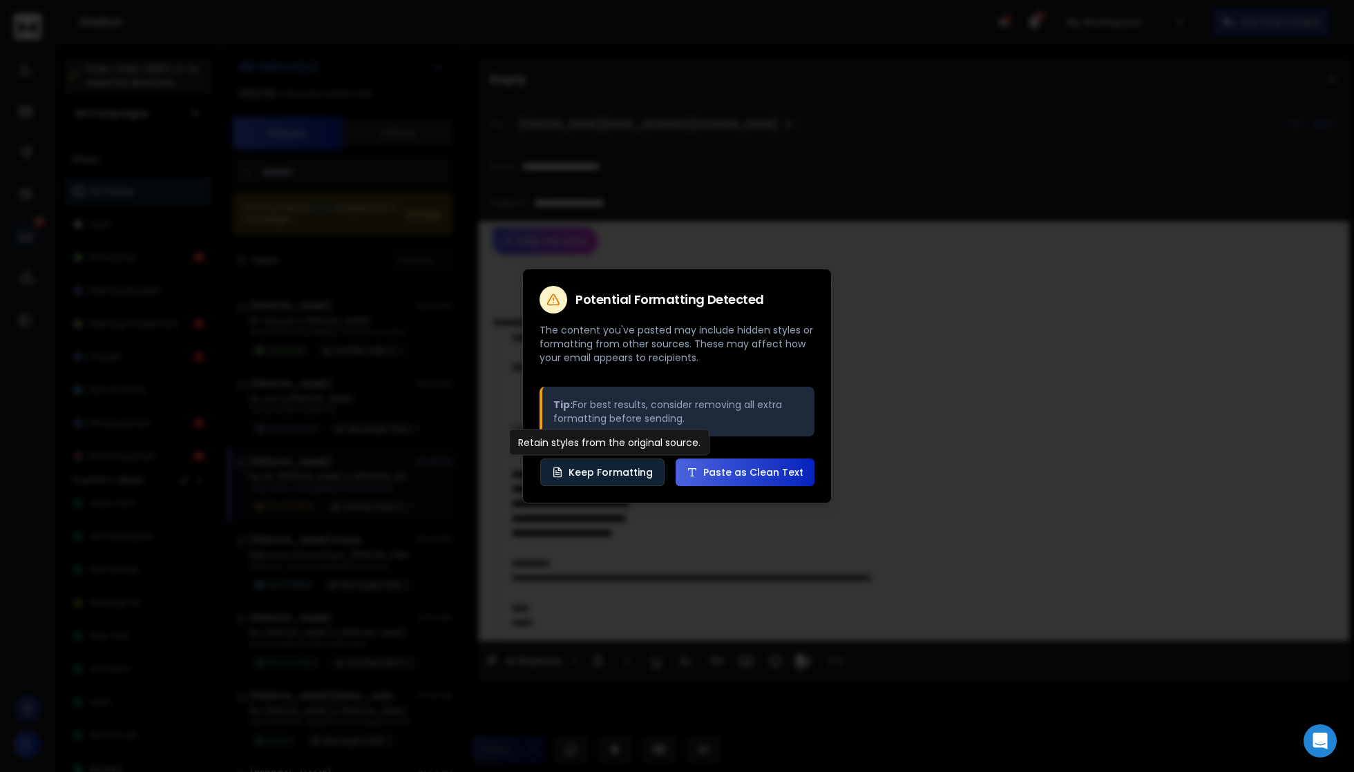
click at [585, 473] on button "Keep Formatting" at bounding box center [602, 473] width 124 height 28
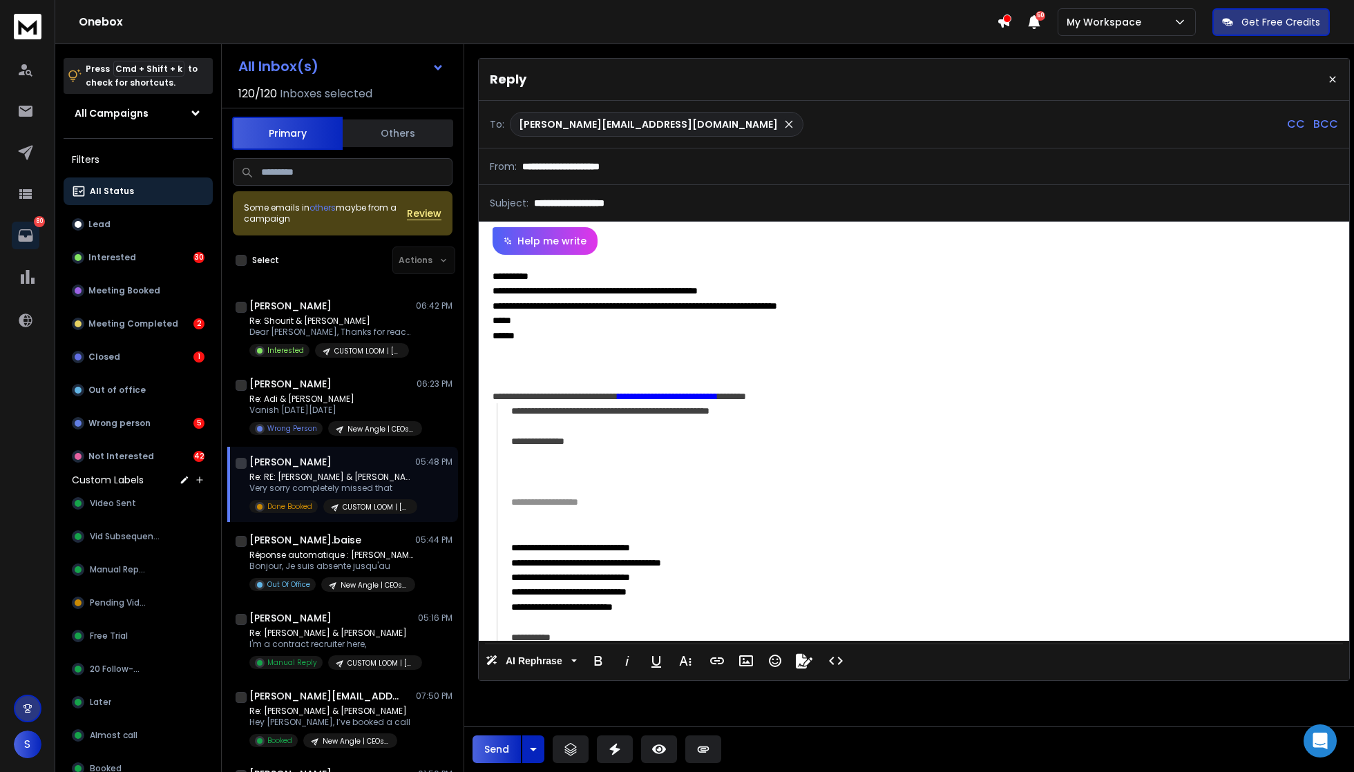
click at [495, 323] on p "***** ******" at bounding box center [907, 328] width 829 height 30
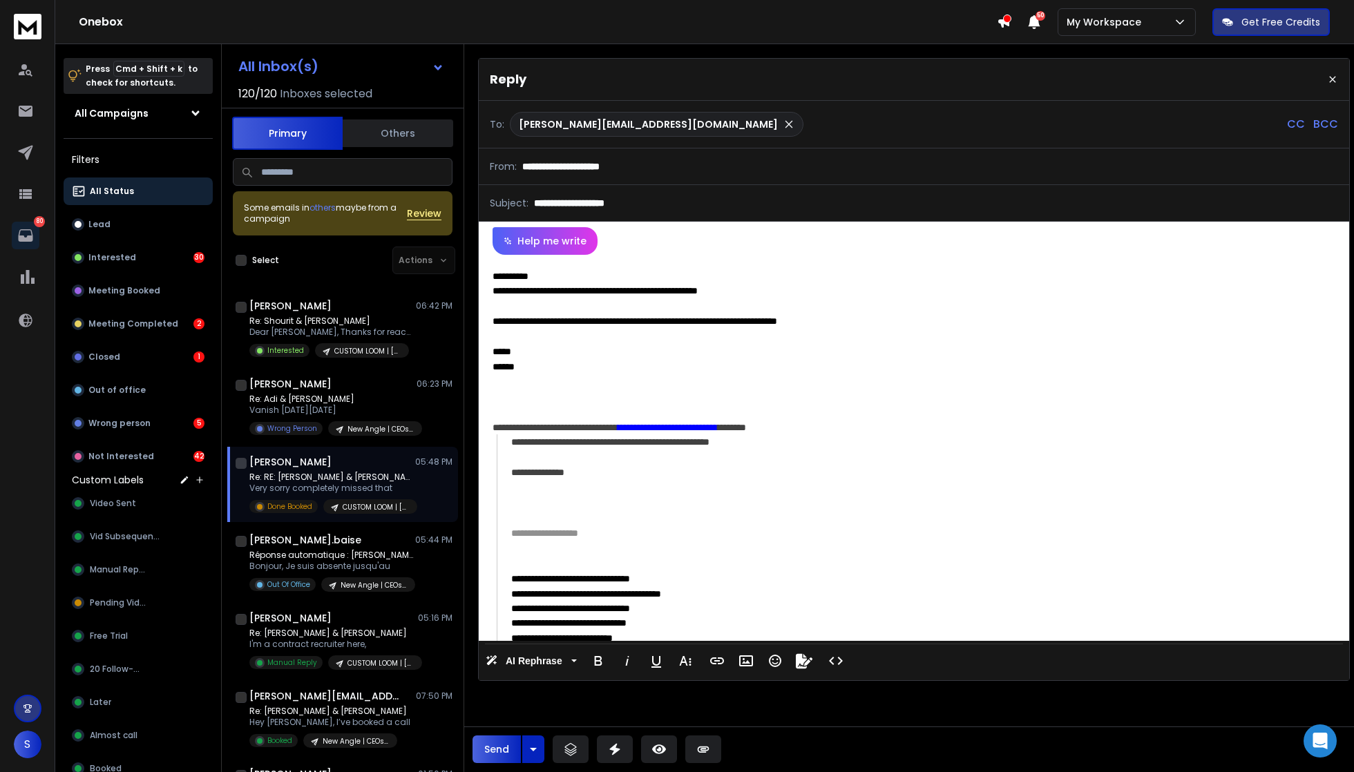
click at [580, 293] on p "**********" at bounding box center [907, 290] width 829 height 15
drag, startPoint x: 750, startPoint y: 322, endPoint x: 667, endPoint y: 321, distance: 82.9
click at [667, 322] on p "**********" at bounding box center [907, 321] width 829 height 15
drag, startPoint x: 706, startPoint y: 319, endPoint x: 696, endPoint y: 319, distance: 9.7
click at [696, 319] on p "**********" at bounding box center [907, 321] width 829 height 15
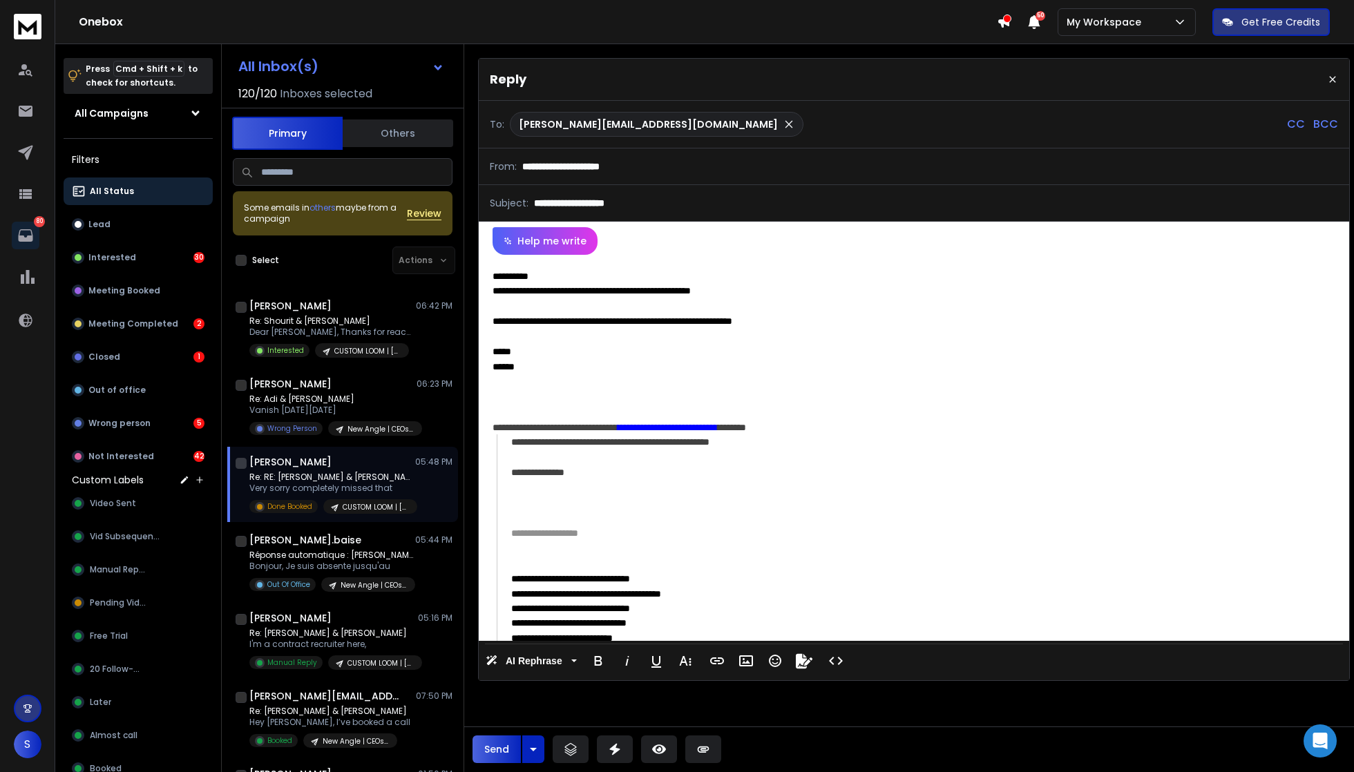
click at [551, 307] on div at bounding box center [914, 305] width 843 height 15
click at [686, 298] on p "**********" at bounding box center [907, 290] width 829 height 15
click at [795, 327] on p "**********" at bounding box center [907, 321] width 829 height 15
click at [630, 322] on p "**********" at bounding box center [907, 321] width 829 height 15
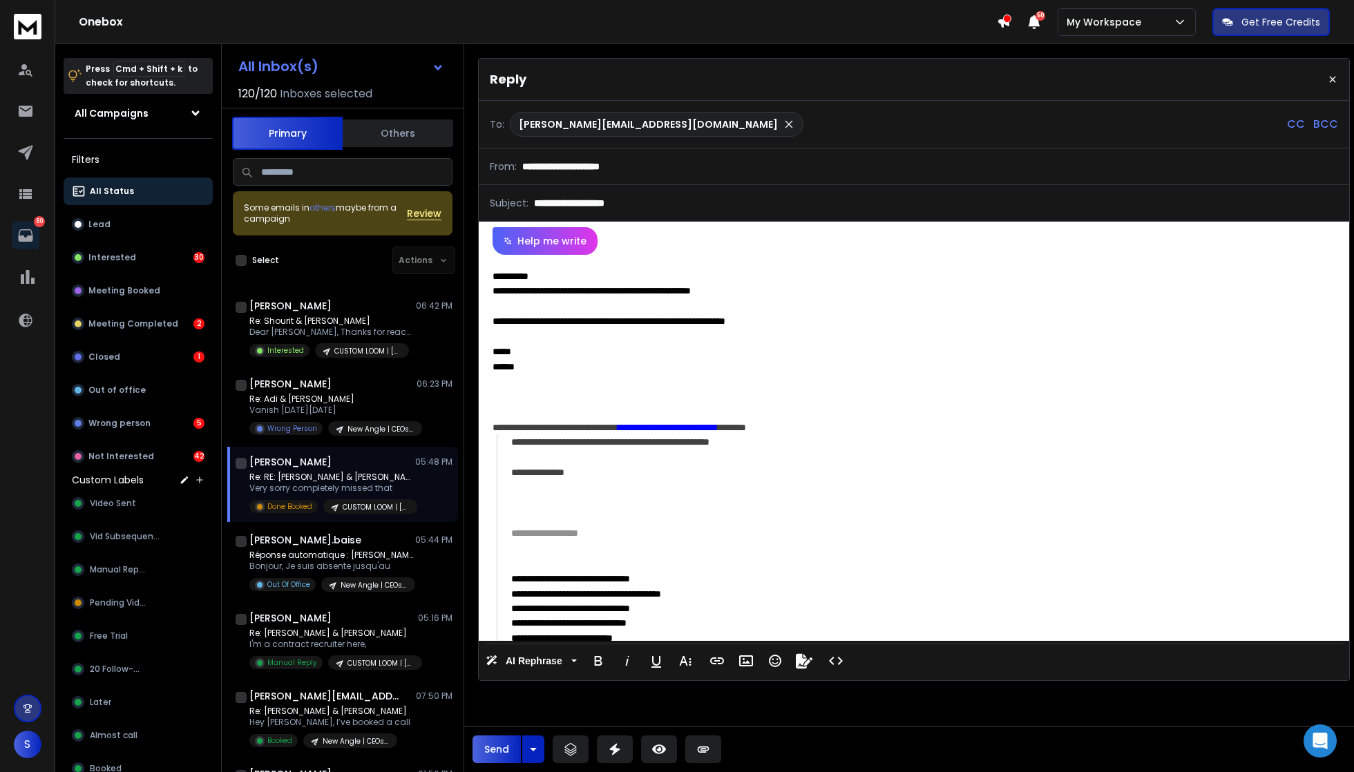
click at [803, 314] on div at bounding box center [914, 305] width 843 height 15
click at [794, 328] on p "**********" at bounding box center [907, 321] width 829 height 15
click at [493, 750] on button "Send" at bounding box center [497, 750] width 48 height 28
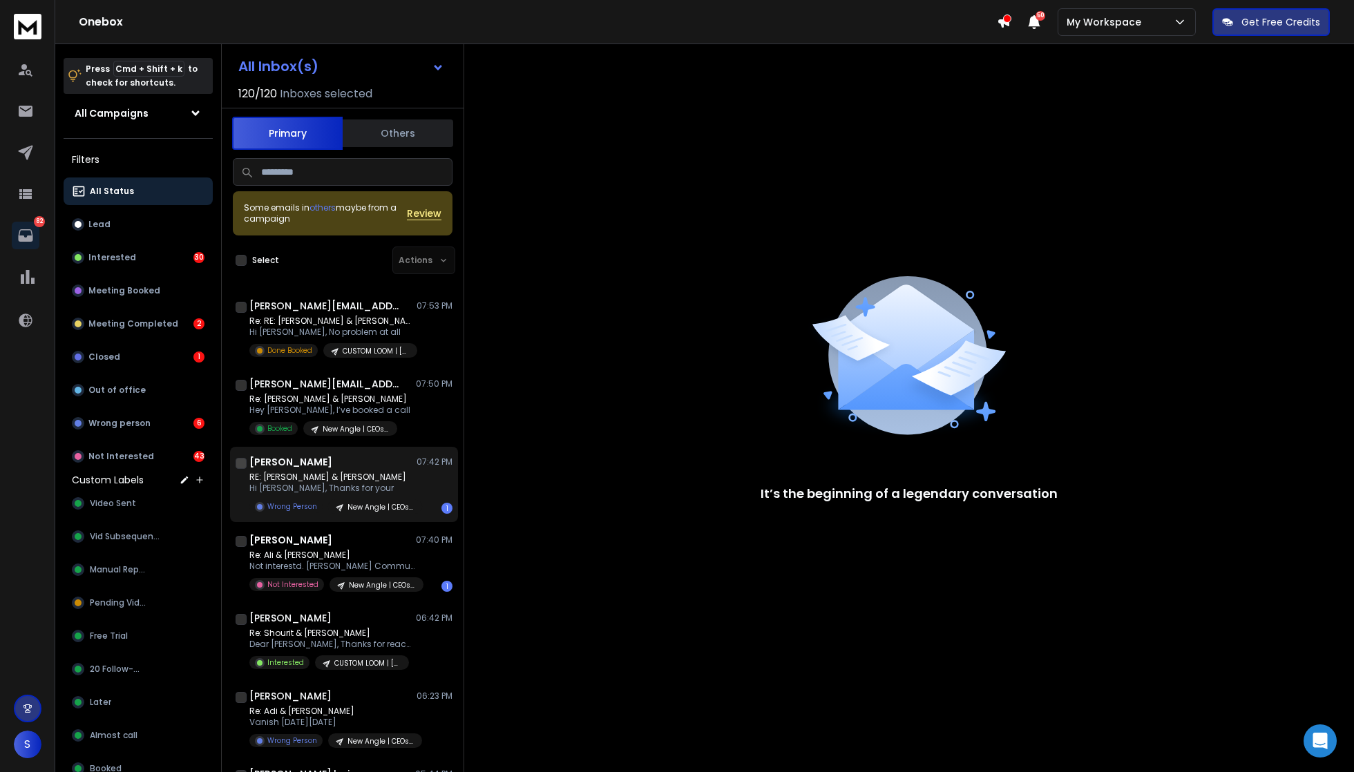
click at [321, 474] on p "RE: Adam & Sam" at bounding box center [332, 477] width 166 height 11
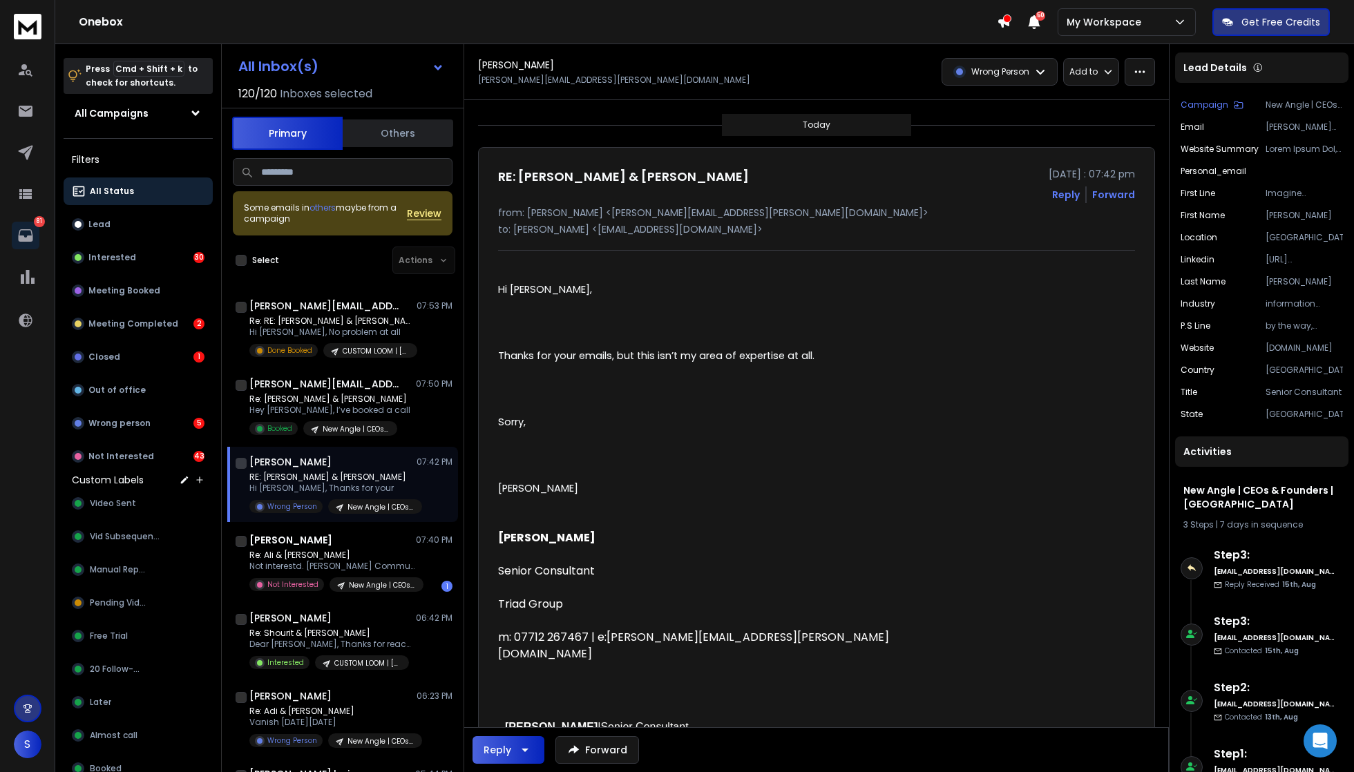
click at [1042, 76] on icon at bounding box center [1040, 71] width 11 height 11
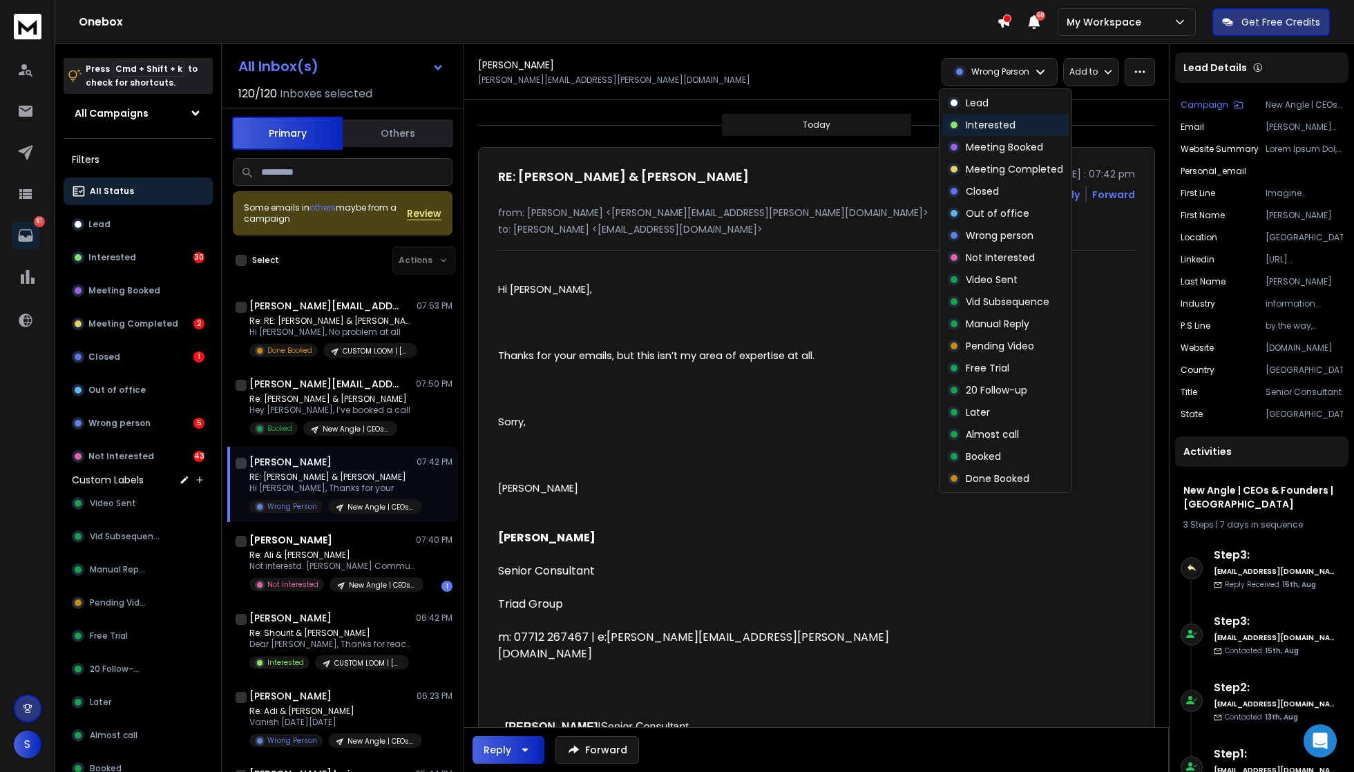
click at [979, 127] on p "Interested" at bounding box center [991, 125] width 50 height 14
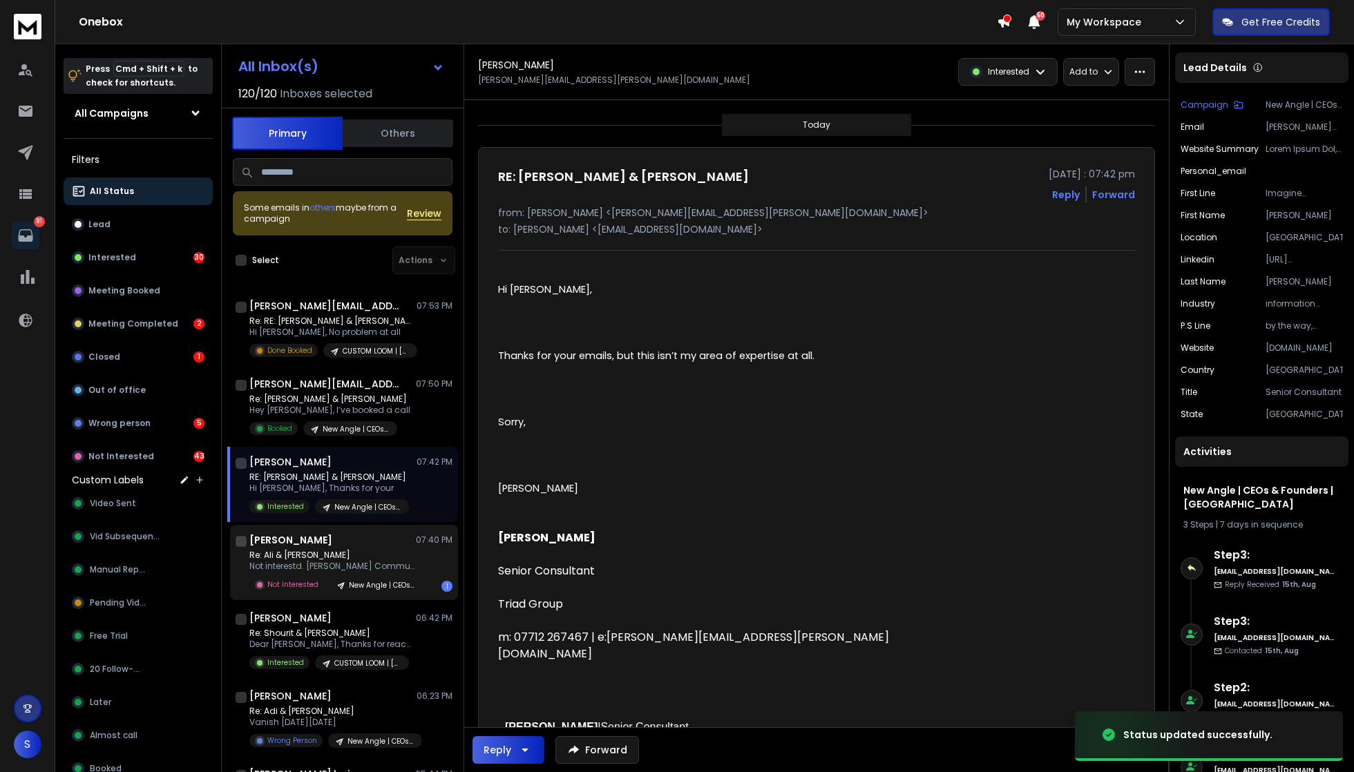
click at [366, 572] on p "Not interestd. Âli Okumuşoğlu Communication" at bounding box center [332, 566] width 166 height 11
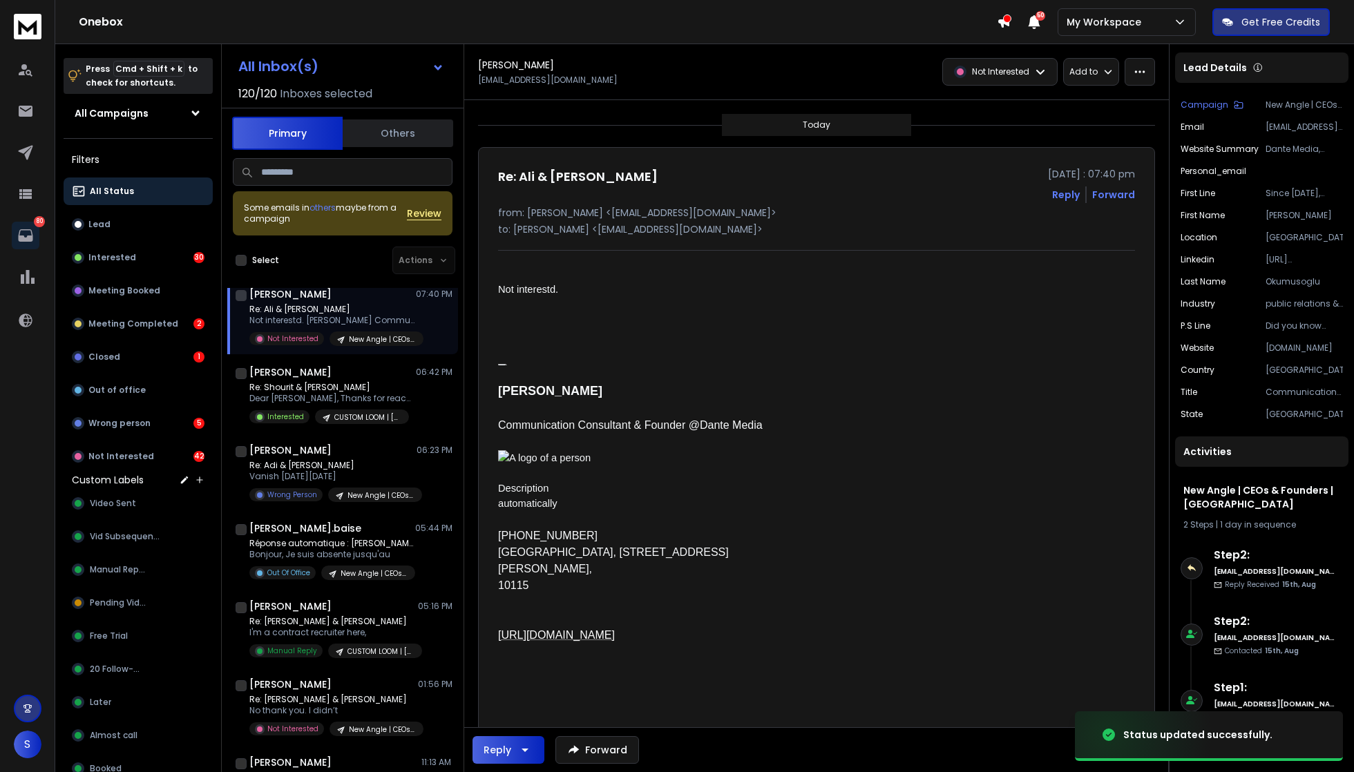
scroll to position [252, 0]
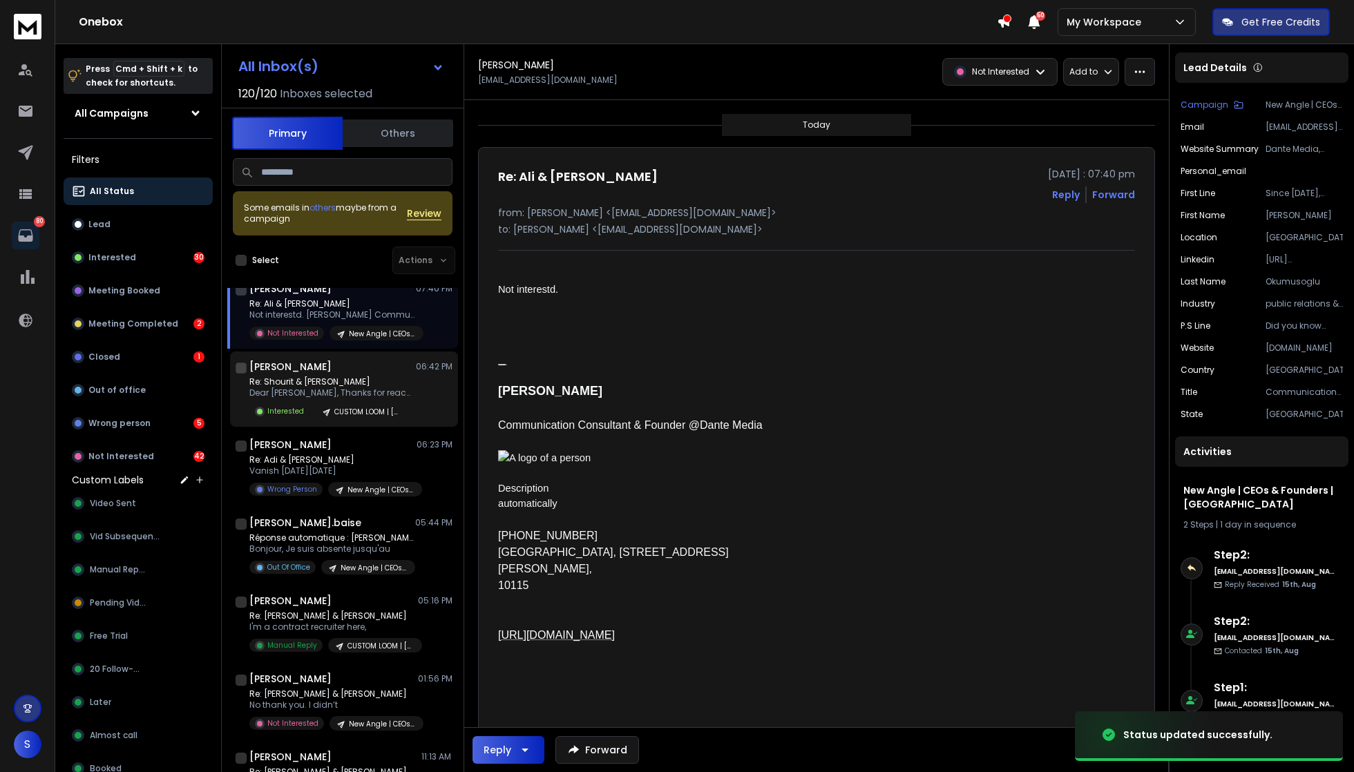
click at [365, 409] on div "Re: Shourit & Sam Dear Sameer, Thanks for reaching Interested CUSTOM LOOM | MAT…" at bounding box center [332, 398] width 166 height 42
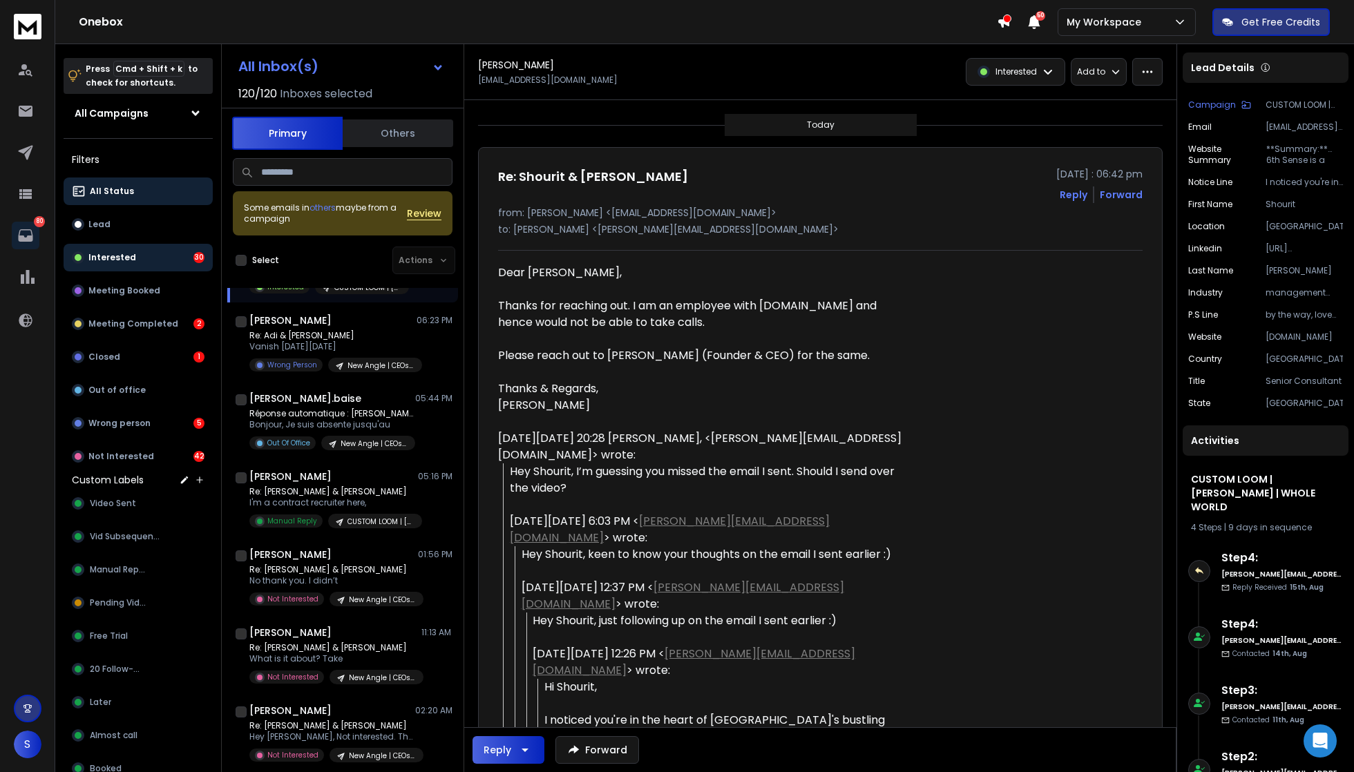
scroll to position [28, 0]
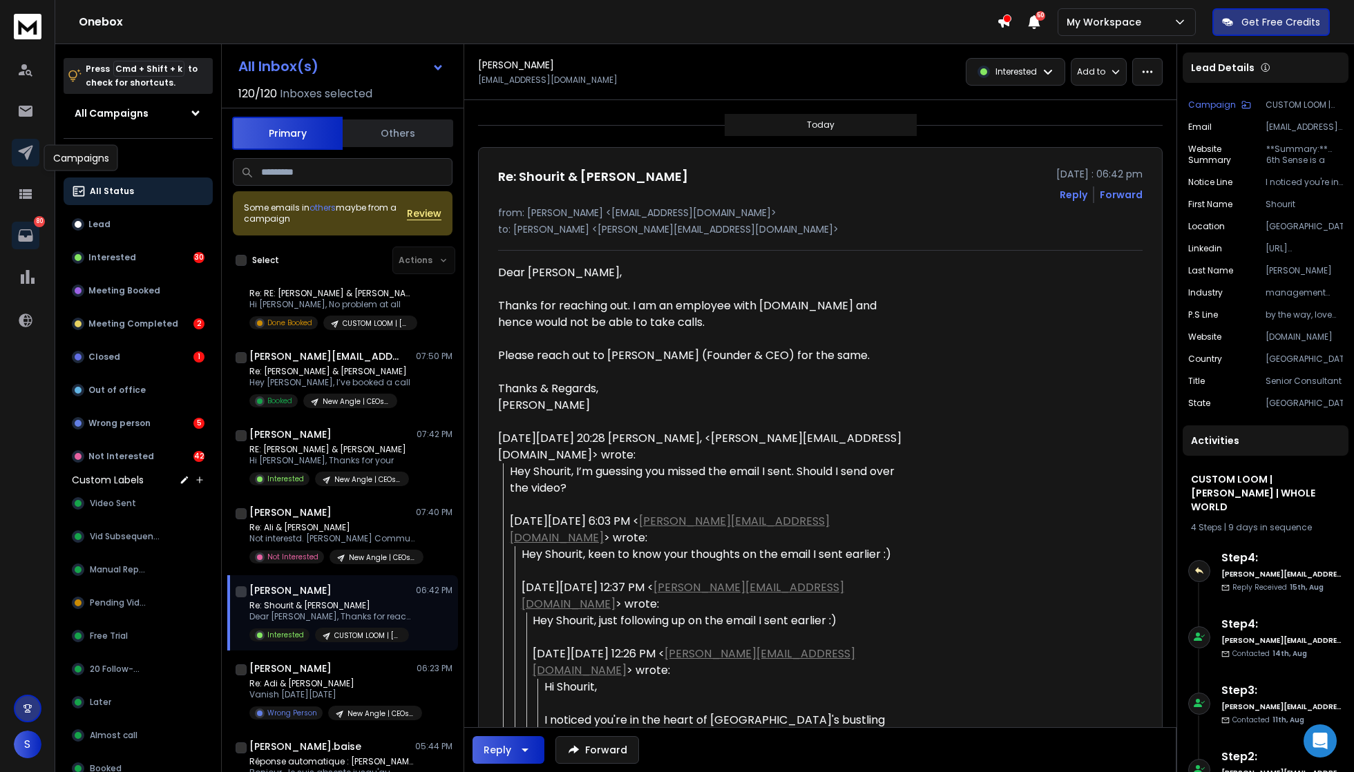
click at [28, 155] on icon at bounding box center [25, 152] width 15 height 15
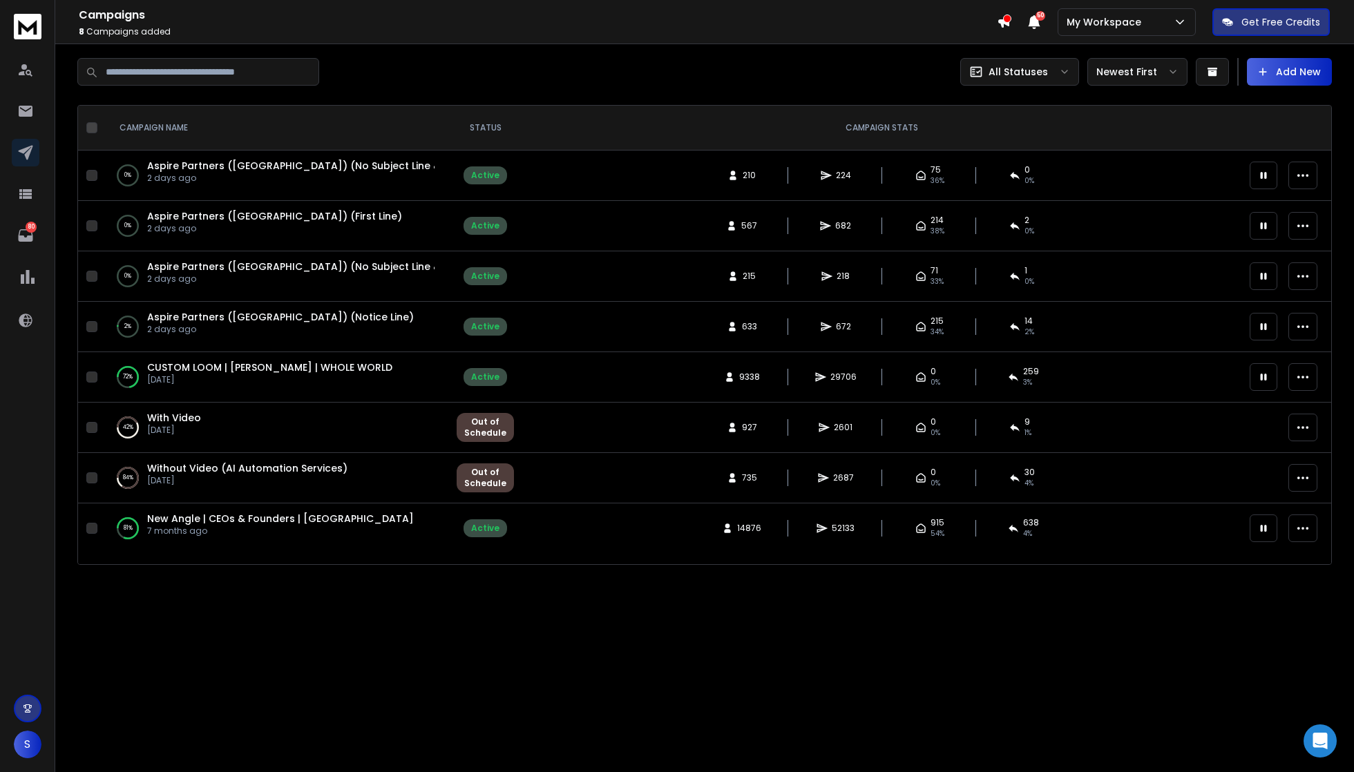
click at [161, 511] on td "81 % New Angle | CEOs & Founders | USA 7 months ago" at bounding box center [275, 529] width 345 height 50
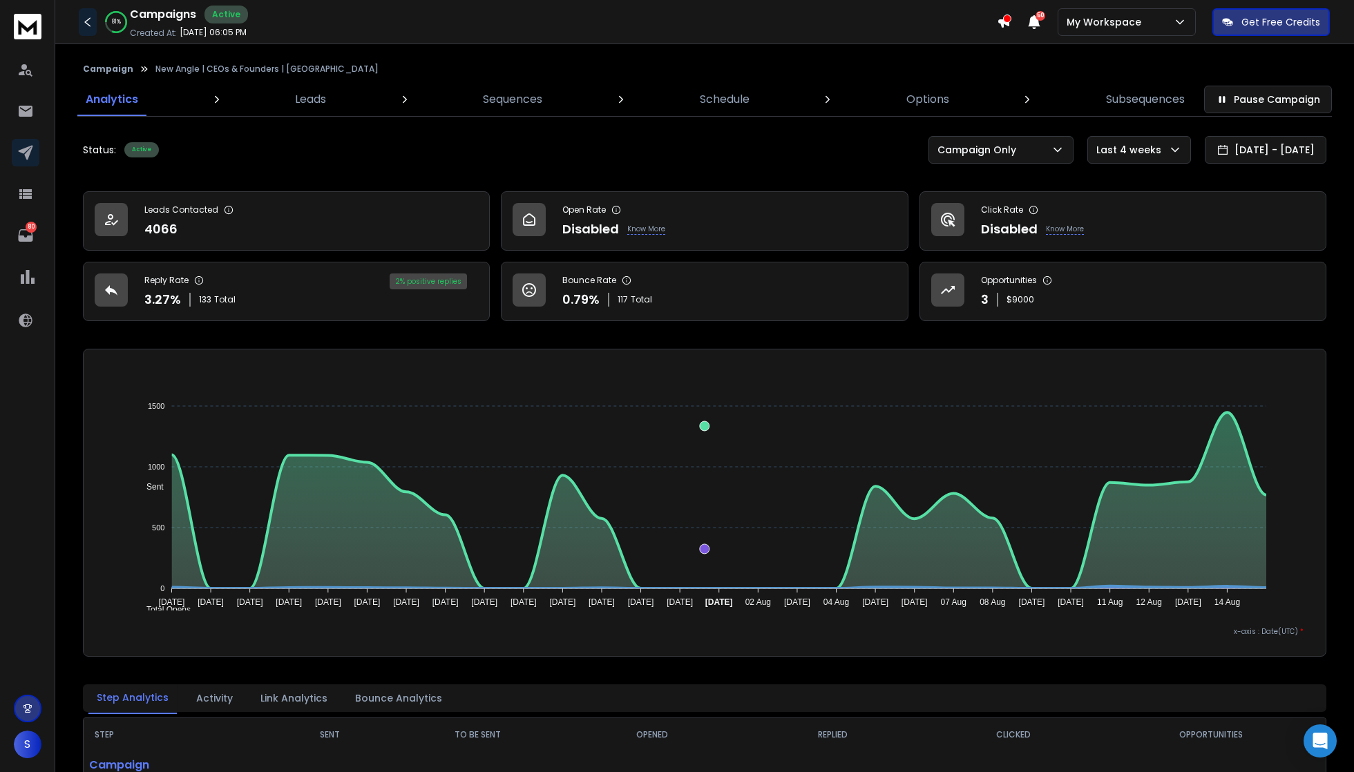
click at [87, 26] on icon at bounding box center [88, 22] width 12 height 12
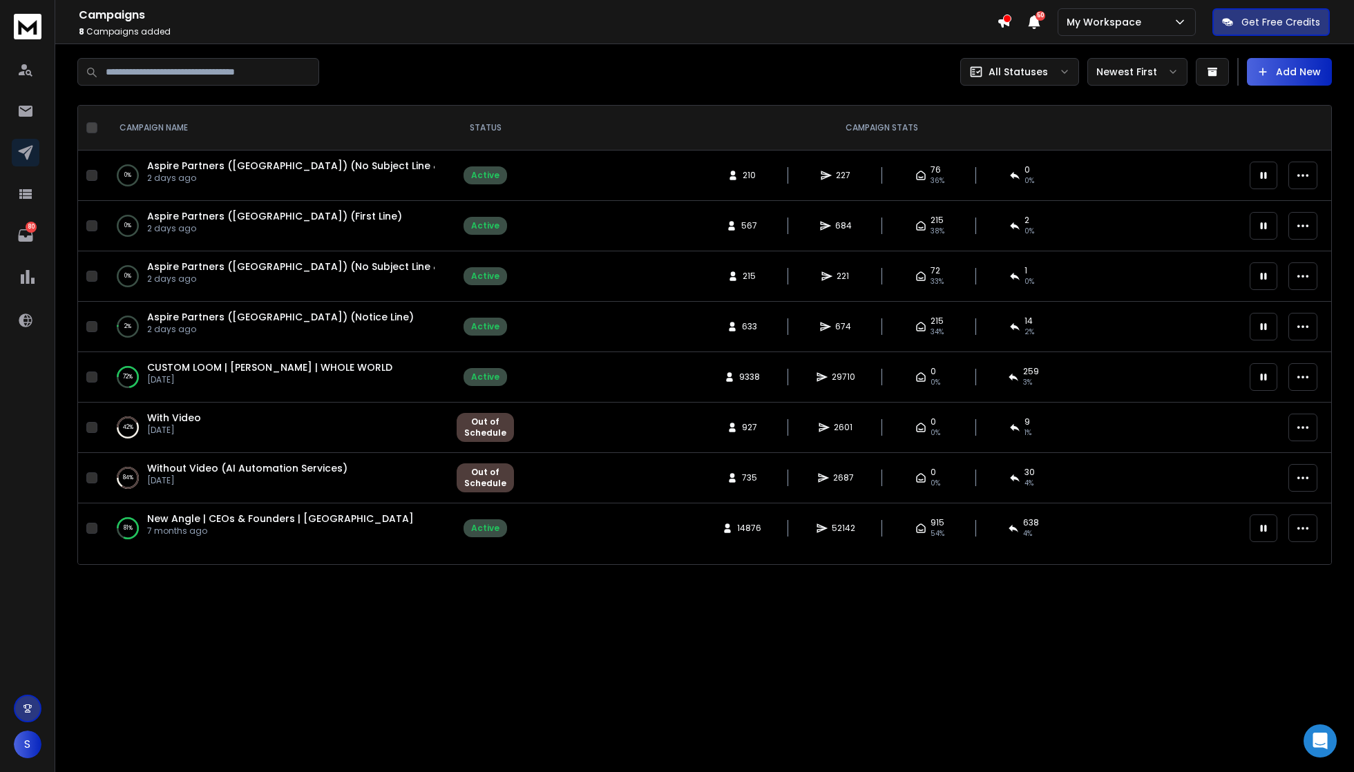
click at [191, 386] on p "3 months ago" at bounding box center [269, 379] width 245 height 11
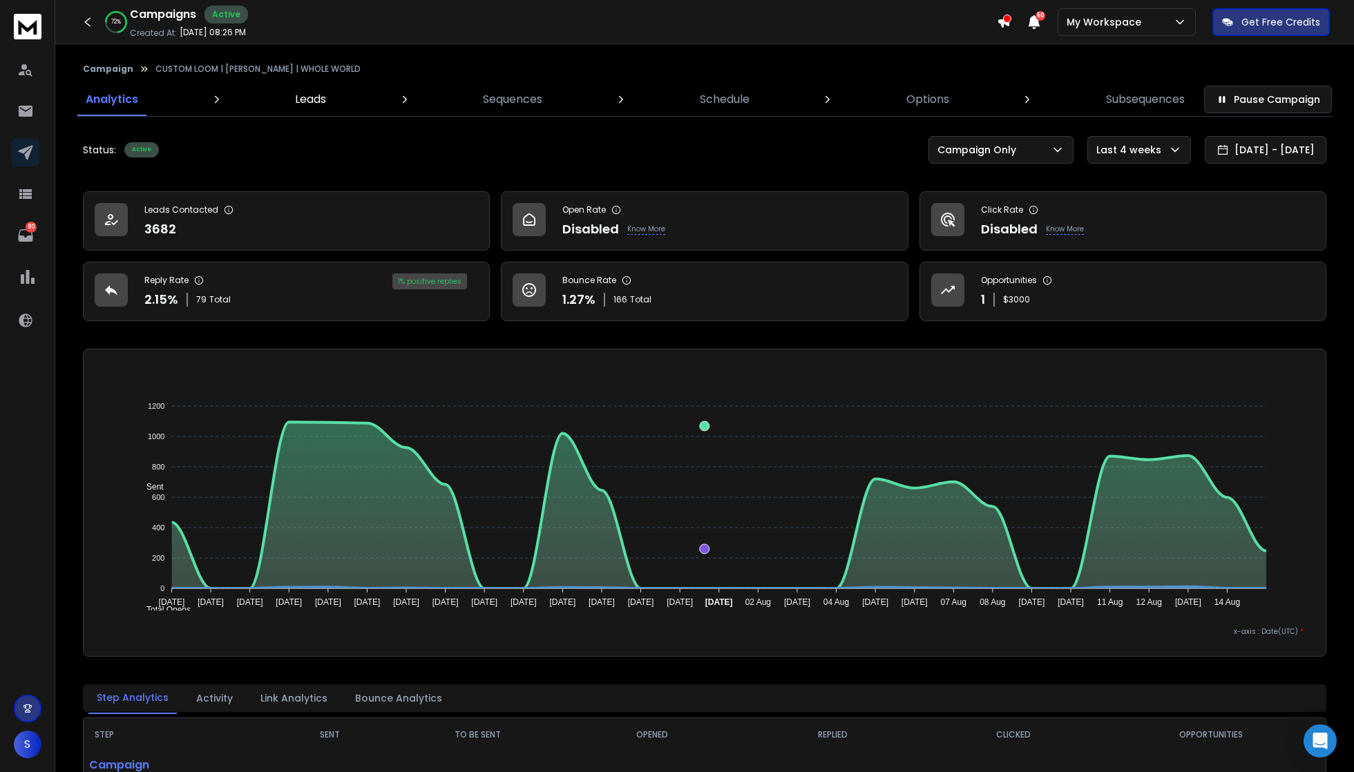
click at [296, 95] on p "Leads" at bounding box center [310, 99] width 31 height 17
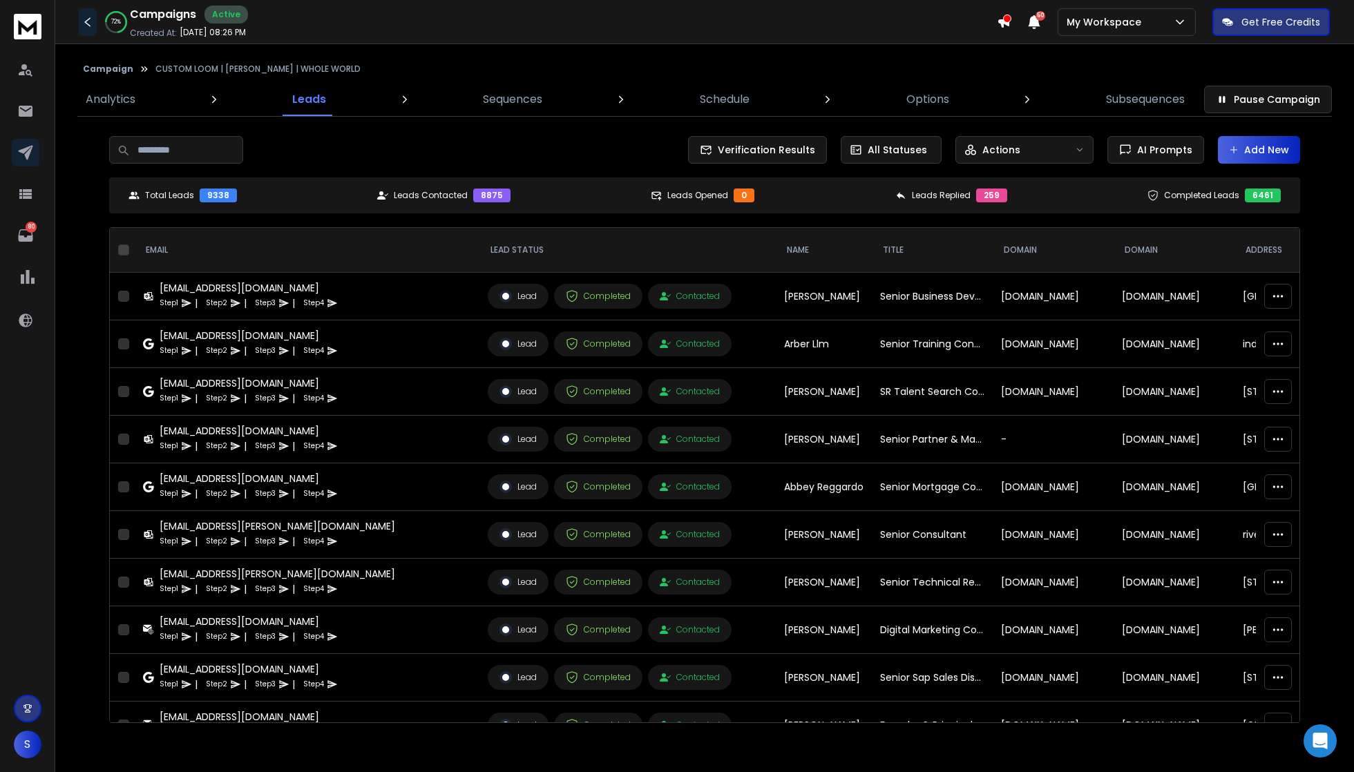
click at [93, 26] on icon at bounding box center [88, 22] width 12 height 12
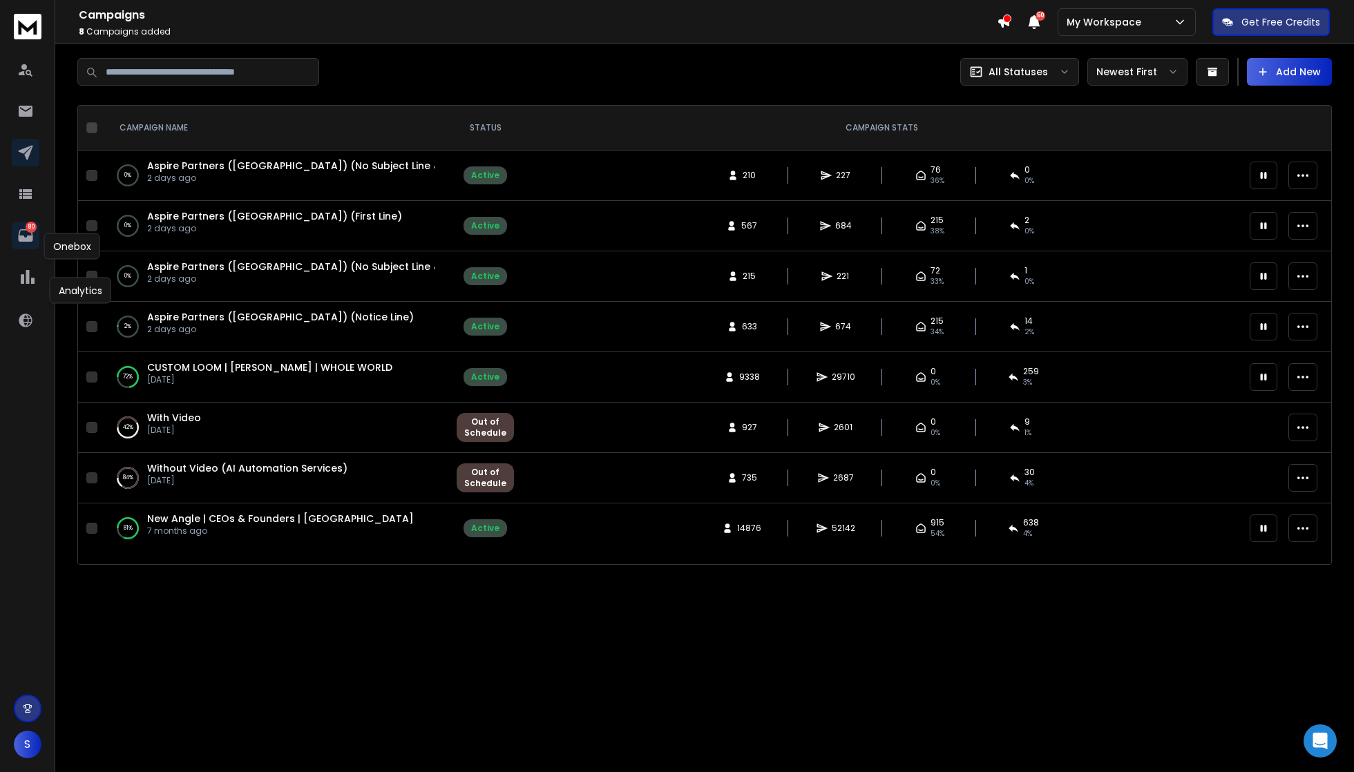
click at [23, 244] on icon at bounding box center [25, 235] width 17 height 17
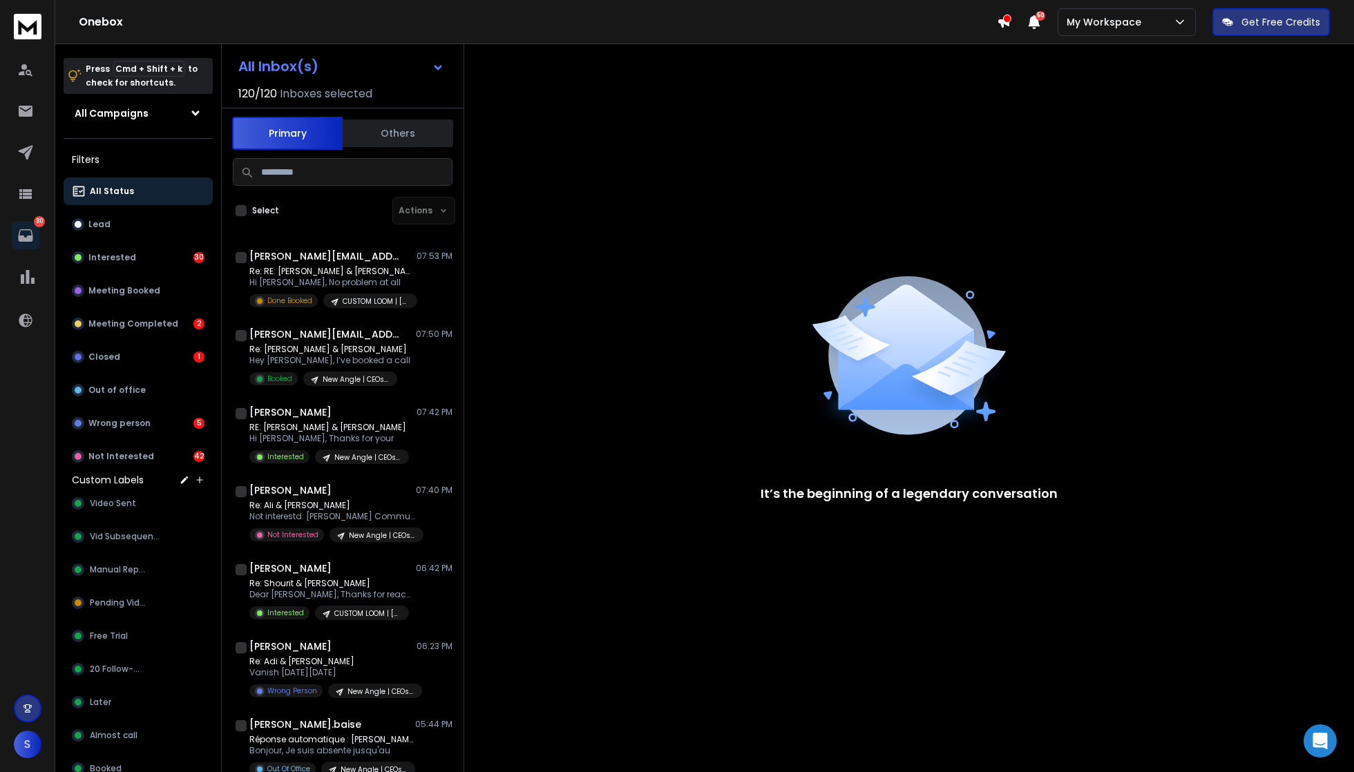
click at [334, 164] on input at bounding box center [343, 172] width 220 height 28
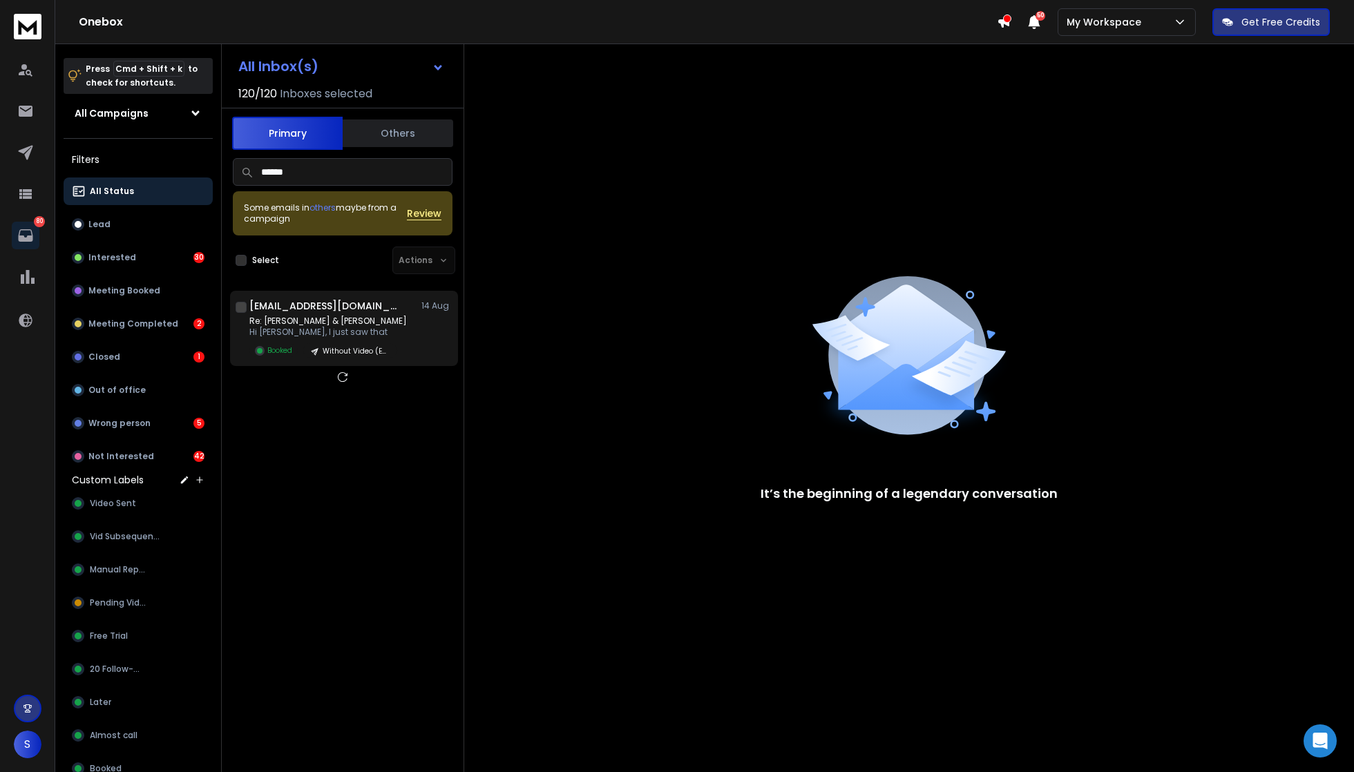
type input "******"
click at [348, 314] on div "naweedsaher@mnmgroup.biz 14 Aug Re: Naweed & Sam Hi Naweed, I just saw that Boo…" at bounding box center [350, 328] width 203 height 59
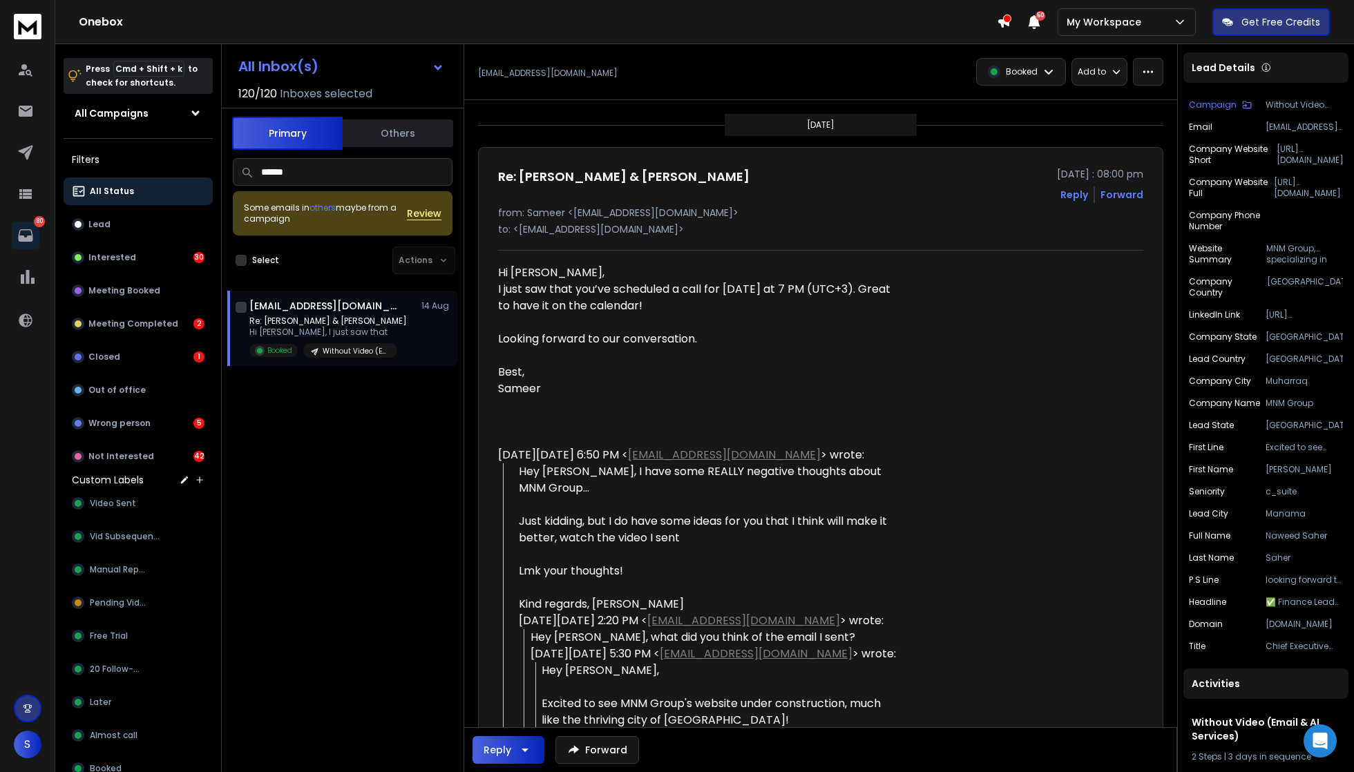
click at [497, 741] on button "Reply" at bounding box center [509, 751] width 72 height 28
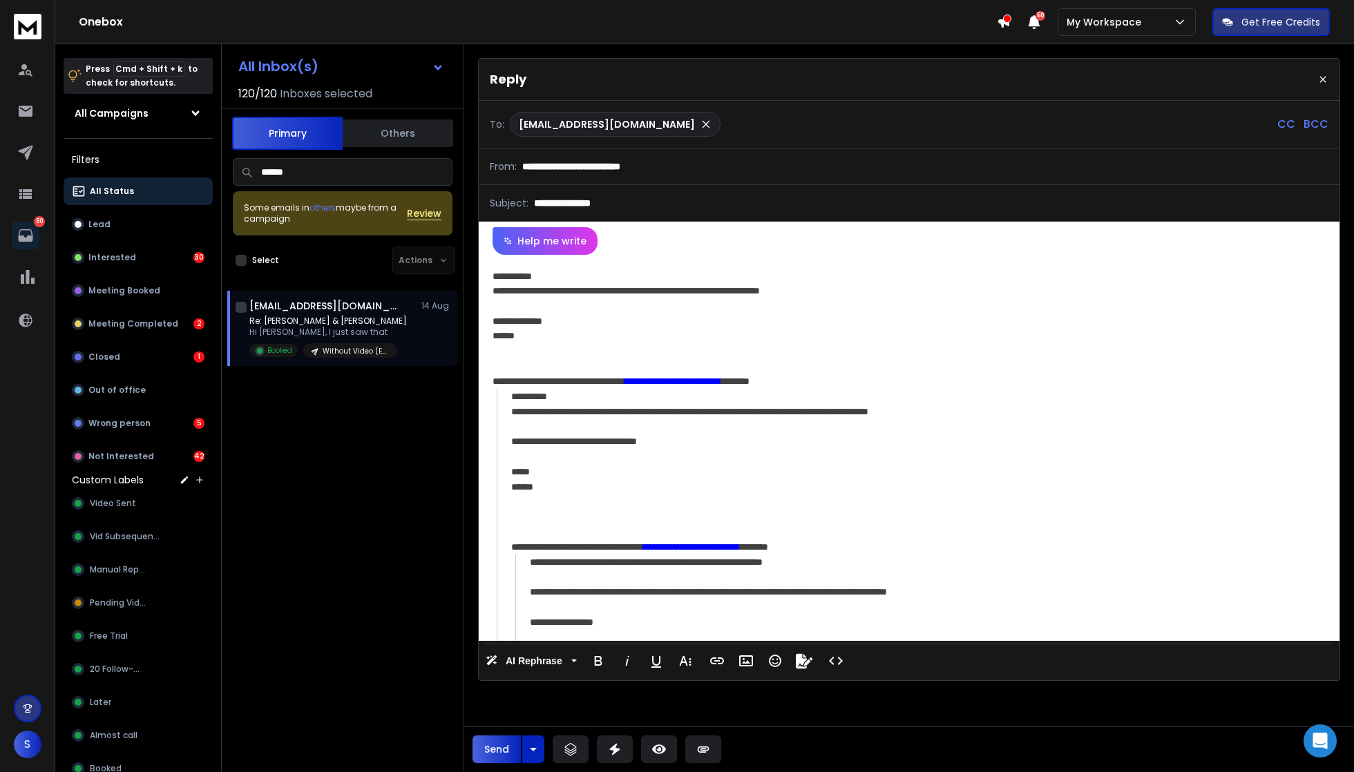
click at [491, 747] on button "Send" at bounding box center [497, 750] width 48 height 28
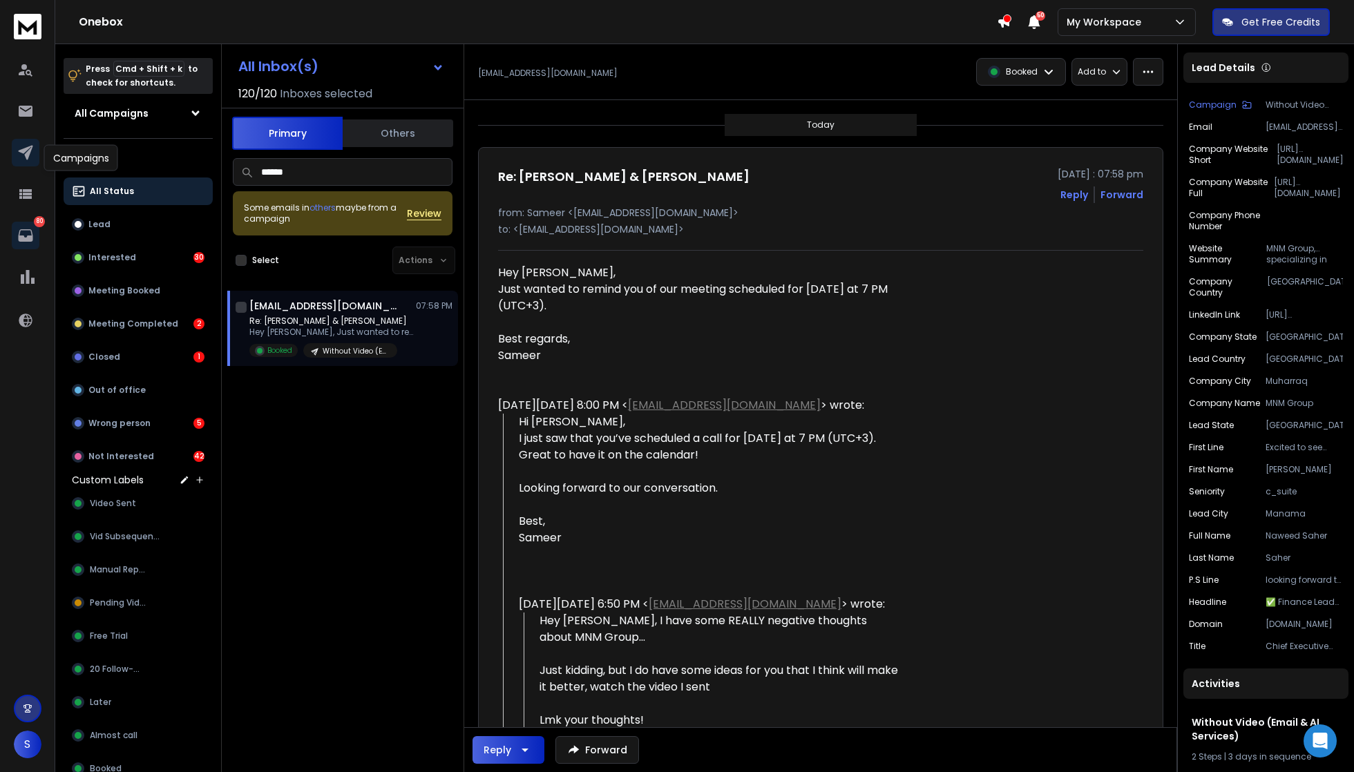
click at [18, 155] on icon at bounding box center [25, 152] width 15 height 15
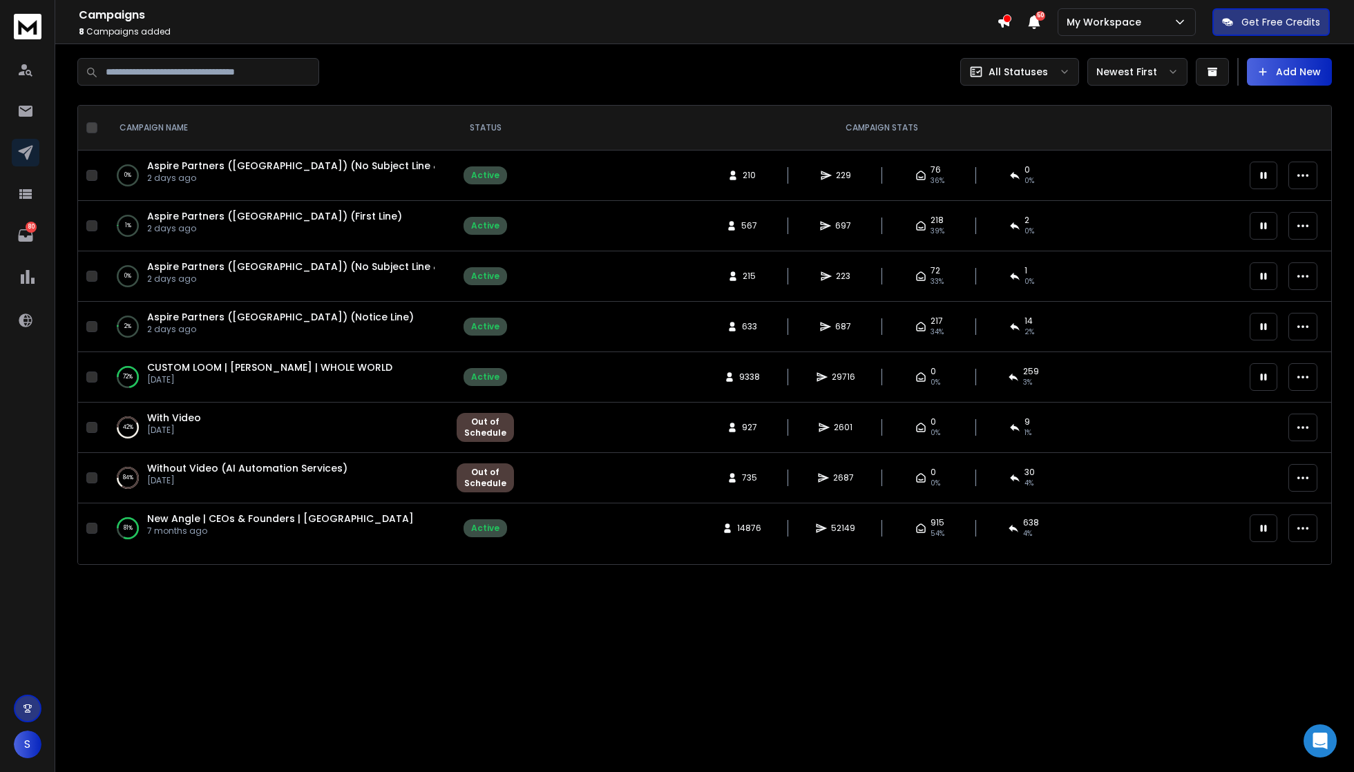
click at [208, 359] on td "72 % CUSTOM LOOM | MATT LUCERO | WHOLE WORLD 3 months ago" at bounding box center [275, 377] width 345 height 50
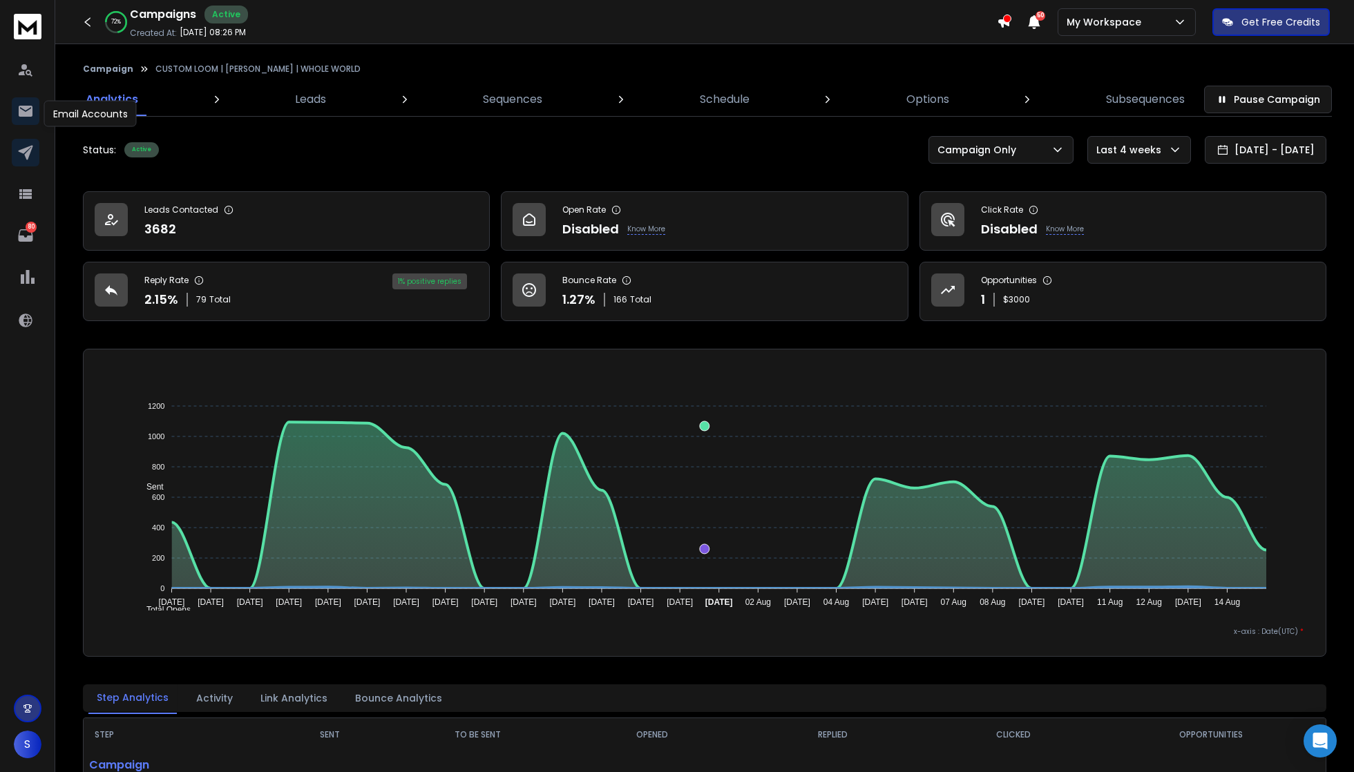
click at [23, 113] on icon at bounding box center [25, 111] width 17 height 17
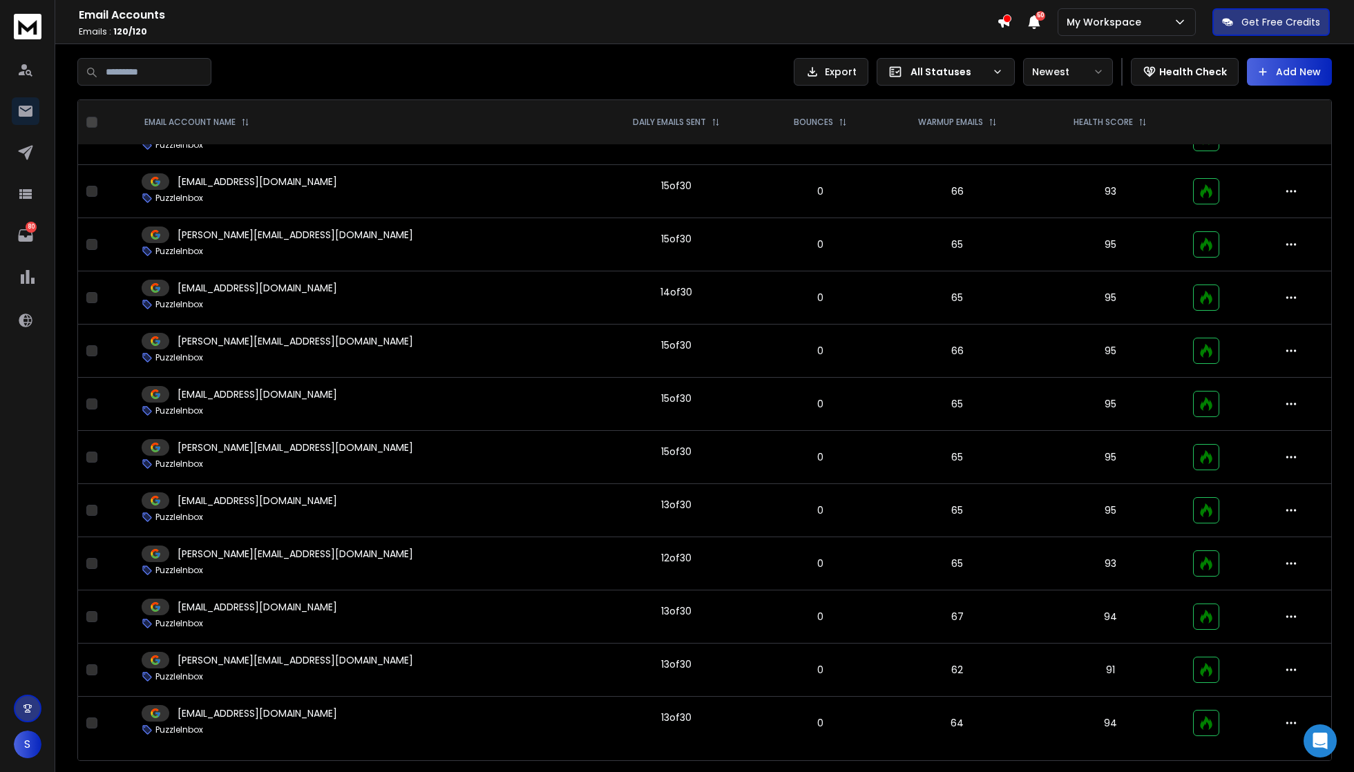
scroll to position [5475, 0]
click at [37, 243] on link "80" at bounding box center [26, 236] width 28 height 28
